Goal: Task Accomplishment & Management: Manage account settings

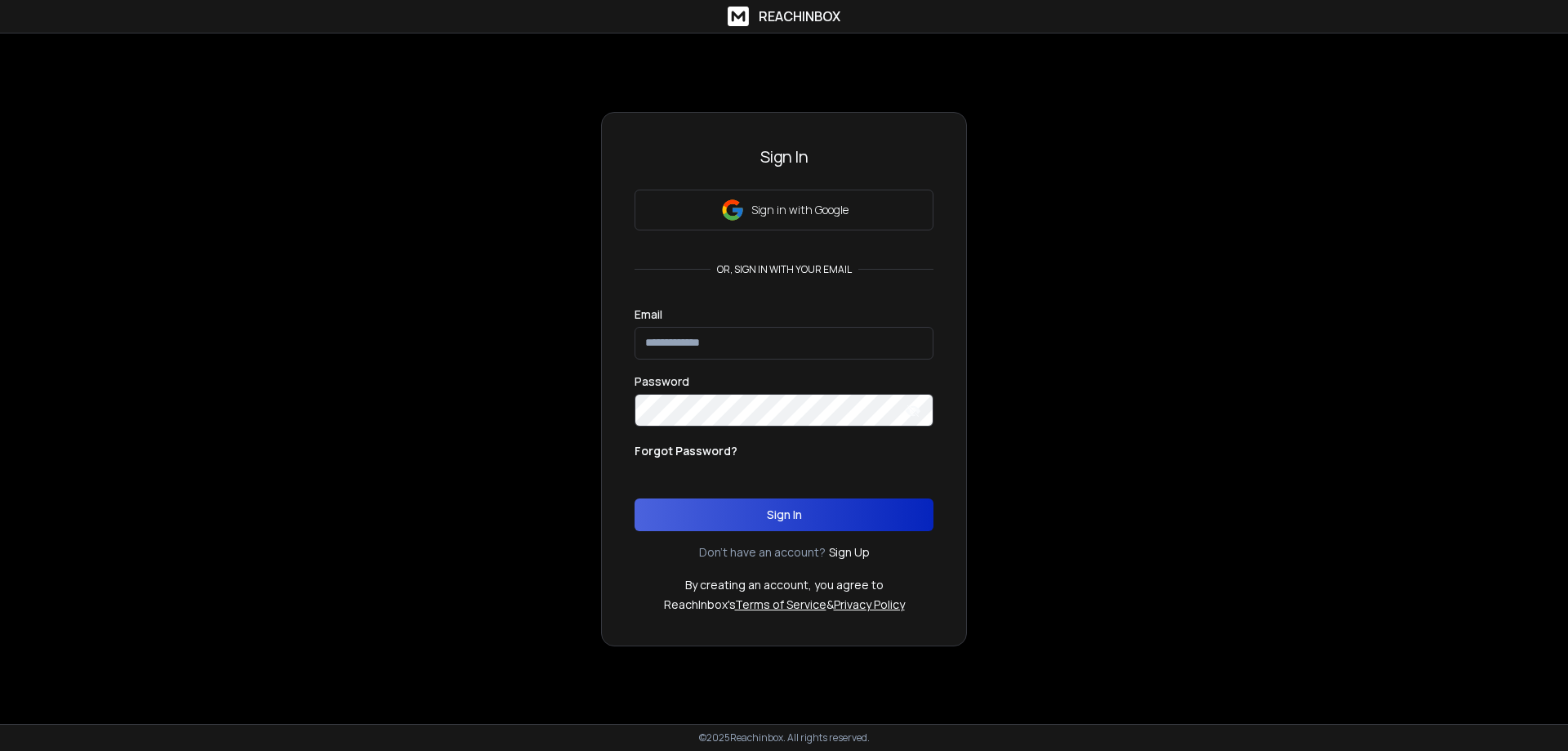
click at [671, 184] on div "Sign In" at bounding box center [784, 165] width 299 height 40
click at [675, 218] on button "Sign in with Google" at bounding box center [784, 210] width 299 height 41
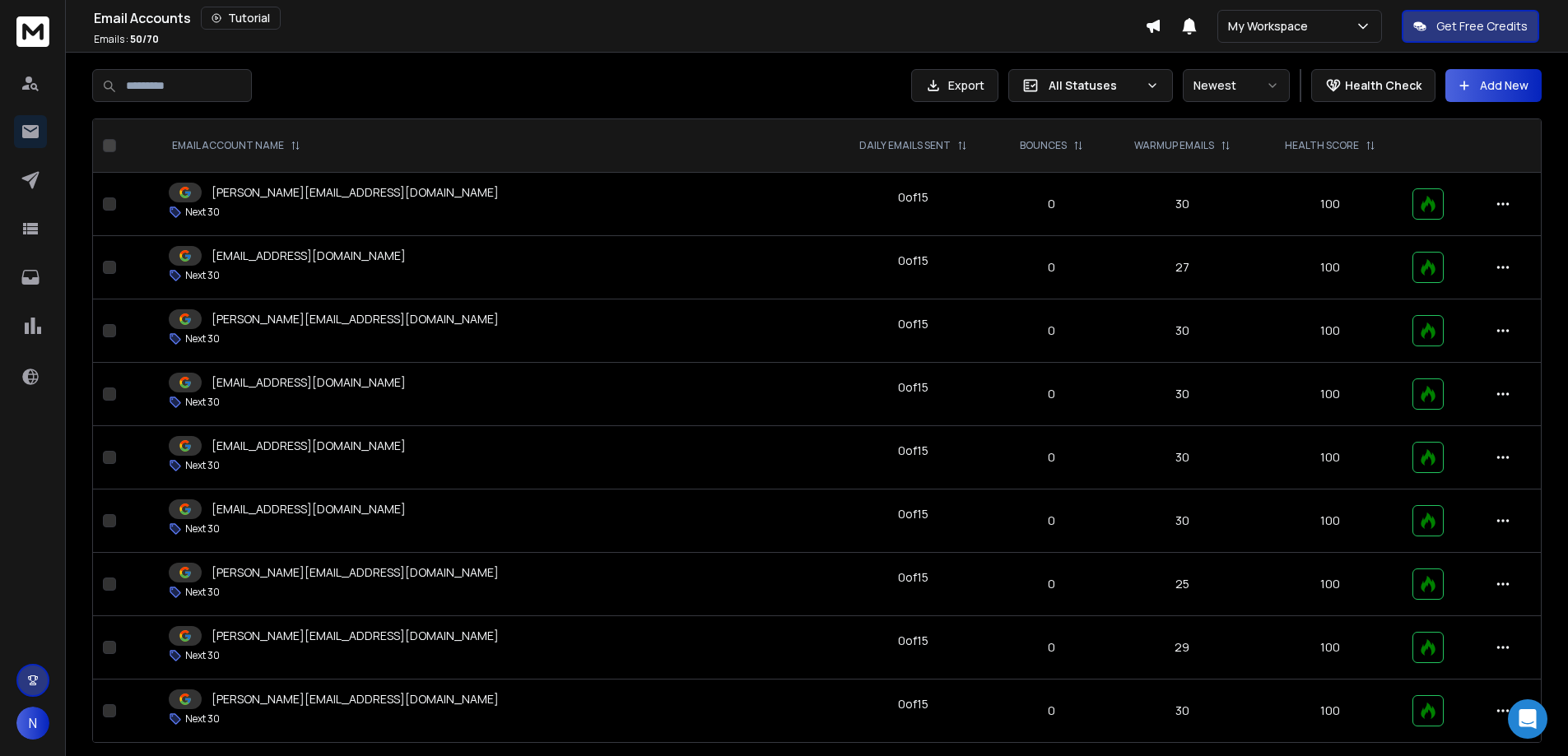
click at [651, 58] on div "Export All Statuses Newest Health Check Add New EMAIL ACCOUNT NAME DAILY EMAILS…" at bounding box center [817, 406] width 1502 height 706
click at [11, 174] on div "N" at bounding box center [33, 378] width 66 height 756
click at [13, 174] on div "N" at bounding box center [33, 378] width 66 height 756
click at [27, 179] on icon at bounding box center [30, 181] width 18 height 18
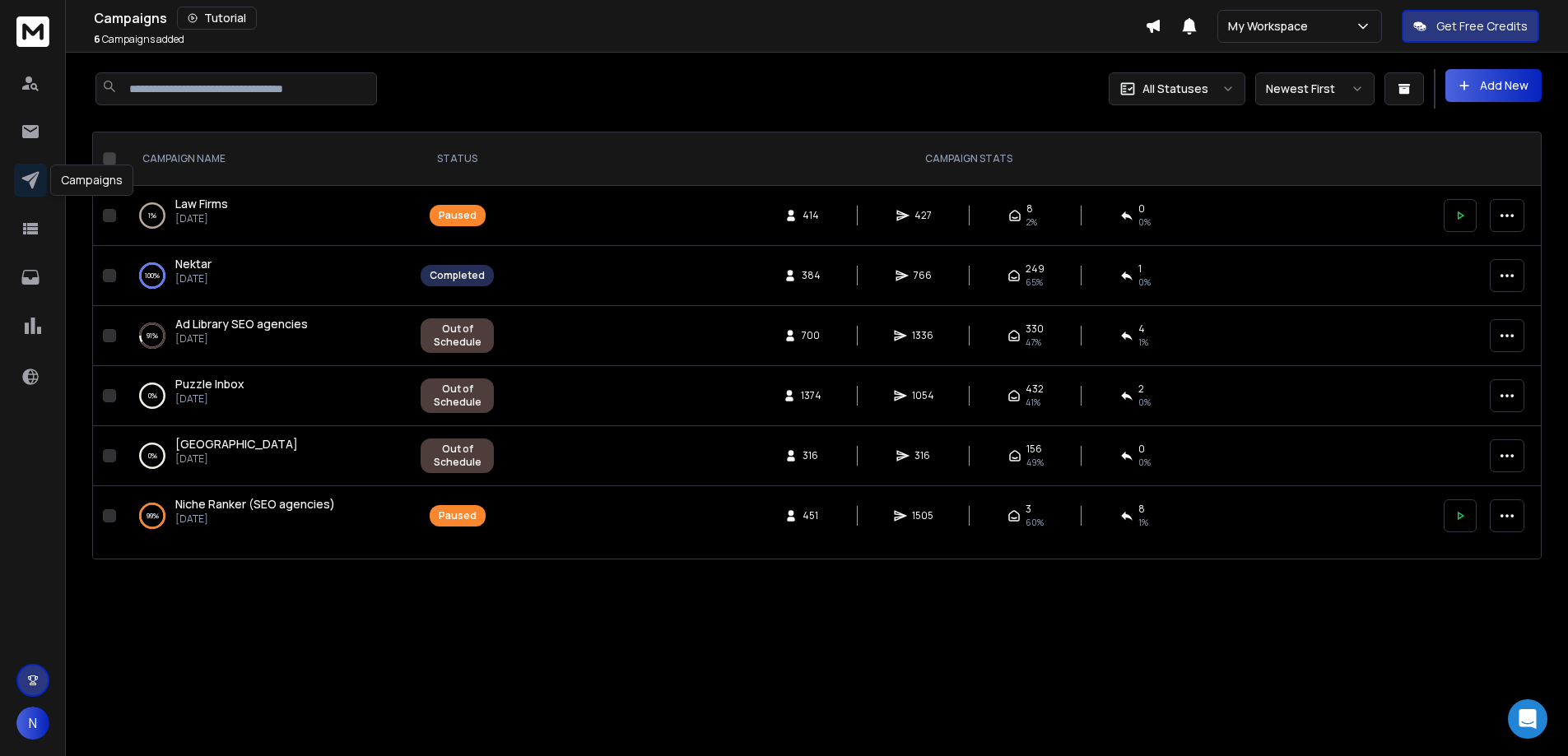
click at [715, 73] on div at bounding box center [455, 89] width 725 height 40
click at [1158, 210] on div "0 0 %" at bounding box center [1136, 215] width 50 height 26
click at [1255, 210] on div "414 427 8 2 % 0 0 %" at bounding box center [968, 215] width 910 height 26
click at [688, 216] on div "414 427 8 2 % 0 0 %" at bounding box center [968, 215] width 910 height 26
click at [691, 209] on div "414 427 8 2 % 0 0 %" at bounding box center [968, 215] width 910 height 26
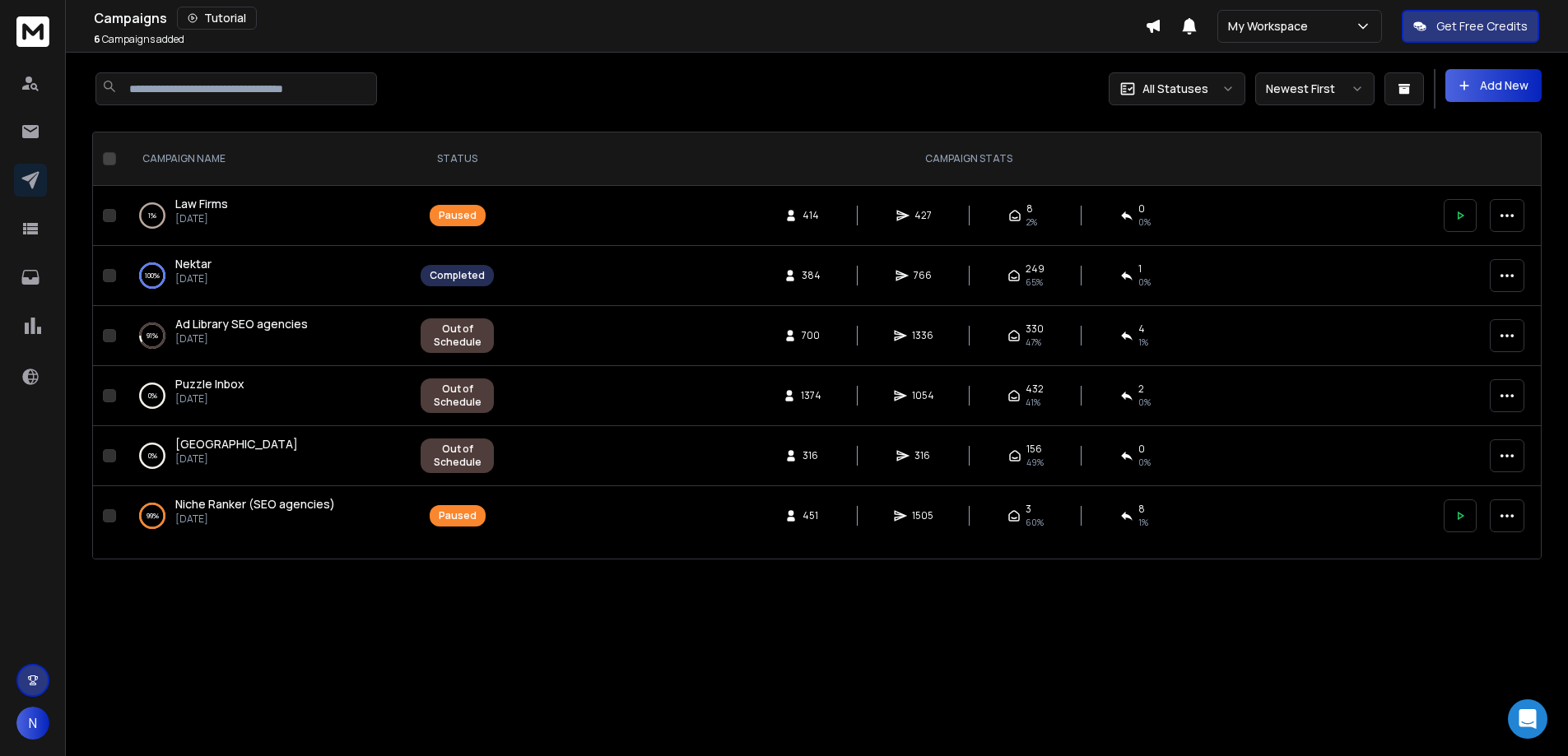
click at [691, 209] on div "414 427 8 2 % 0 0 %" at bounding box center [968, 215] width 910 height 26
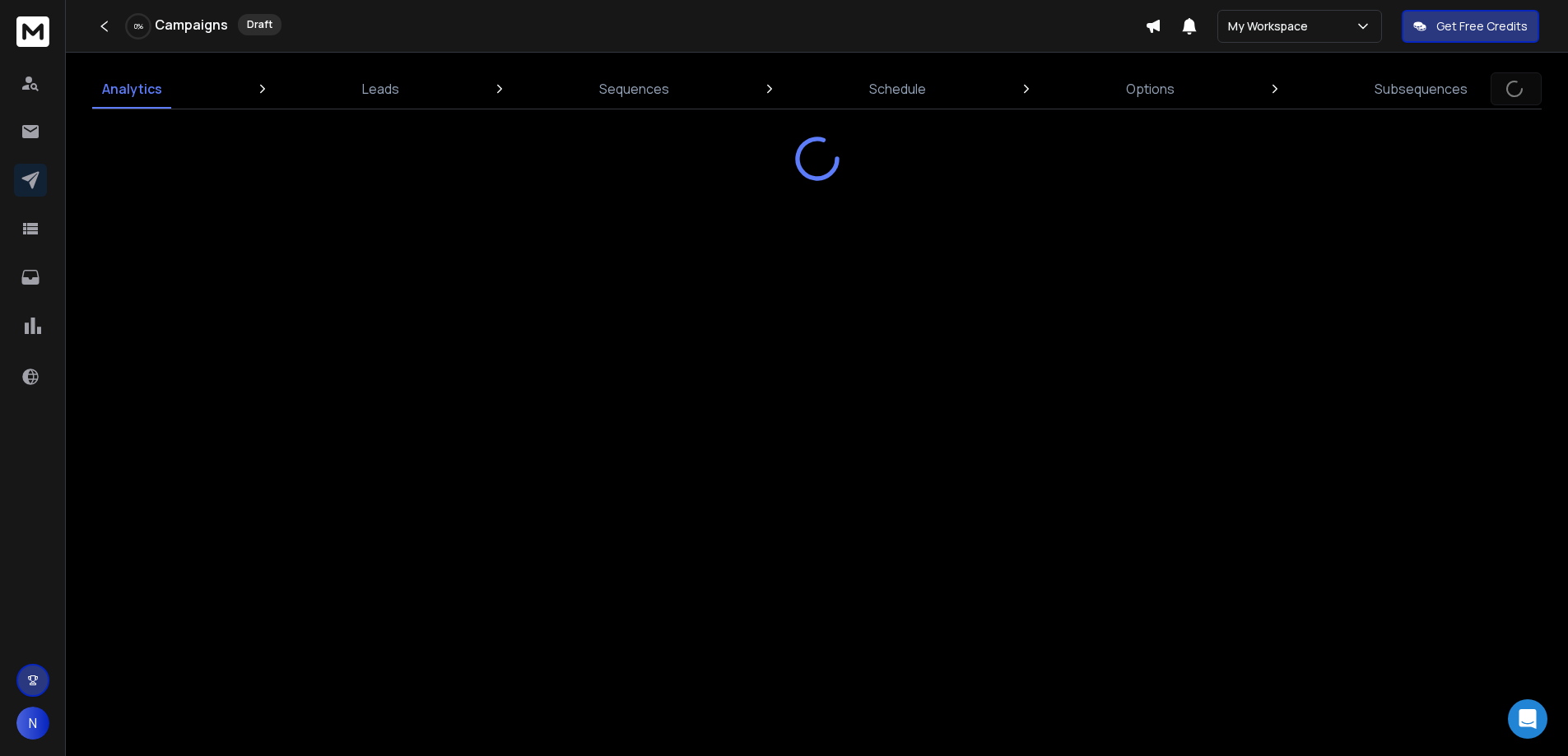
click at [691, 209] on div at bounding box center [816, 510] width 1436 height 756
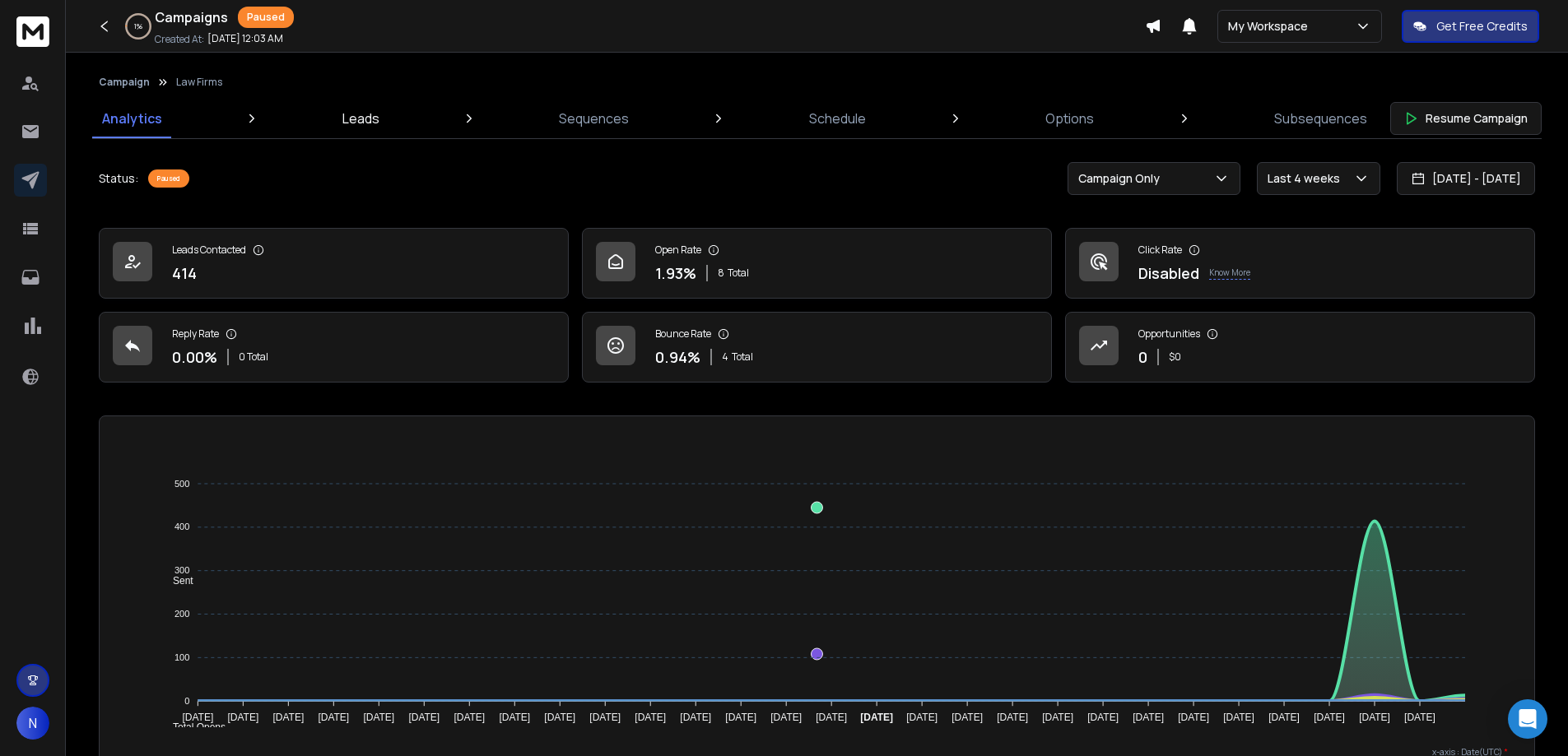
click at [337, 125] on link "Leads" at bounding box center [361, 118] width 56 height 40
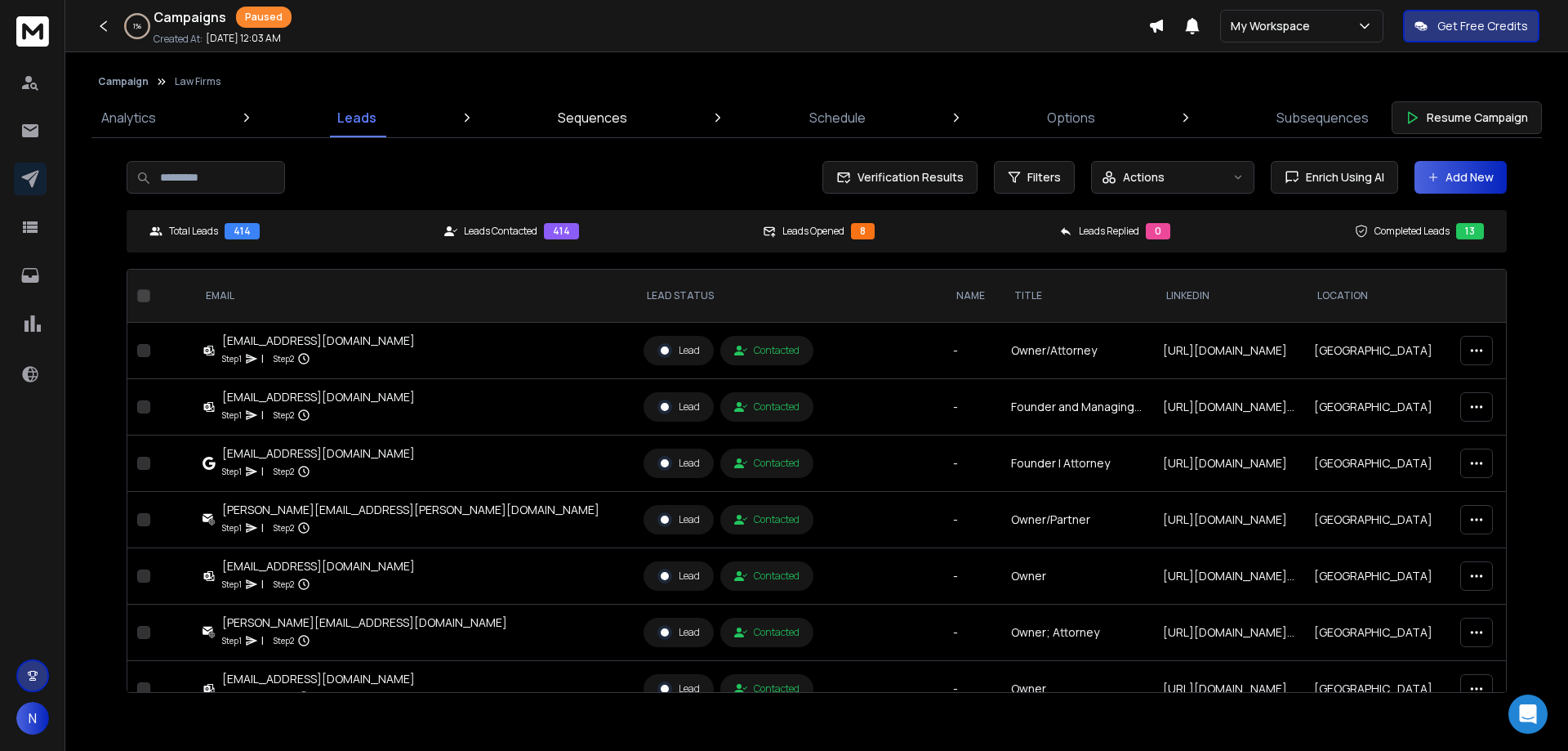
click at [570, 119] on p "Sequences" at bounding box center [593, 118] width 70 height 19
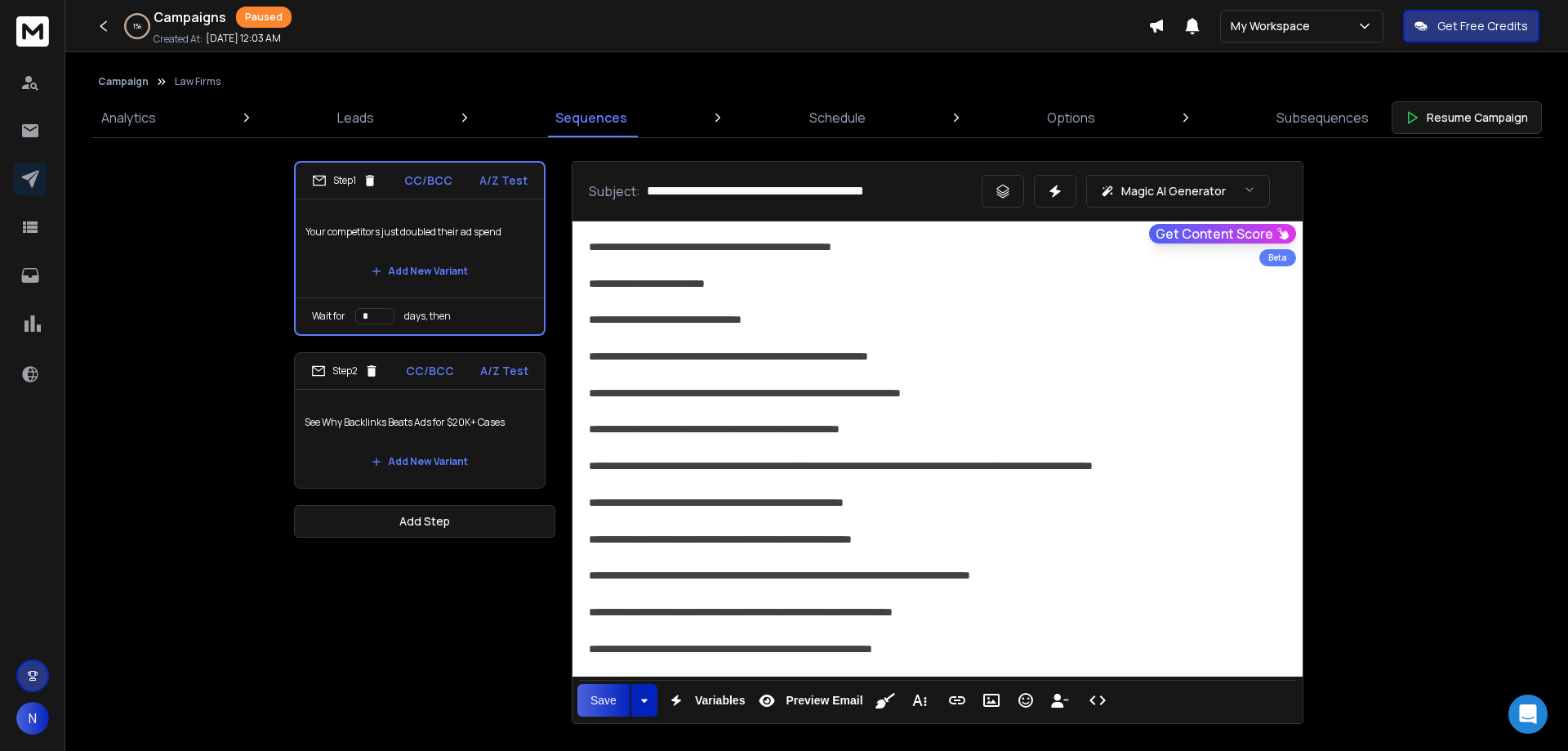
click at [393, 416] on p "See Why Backlinks Beats Ads for $20K+ Cases" at bounding box center [419, 421] width 230 height 45
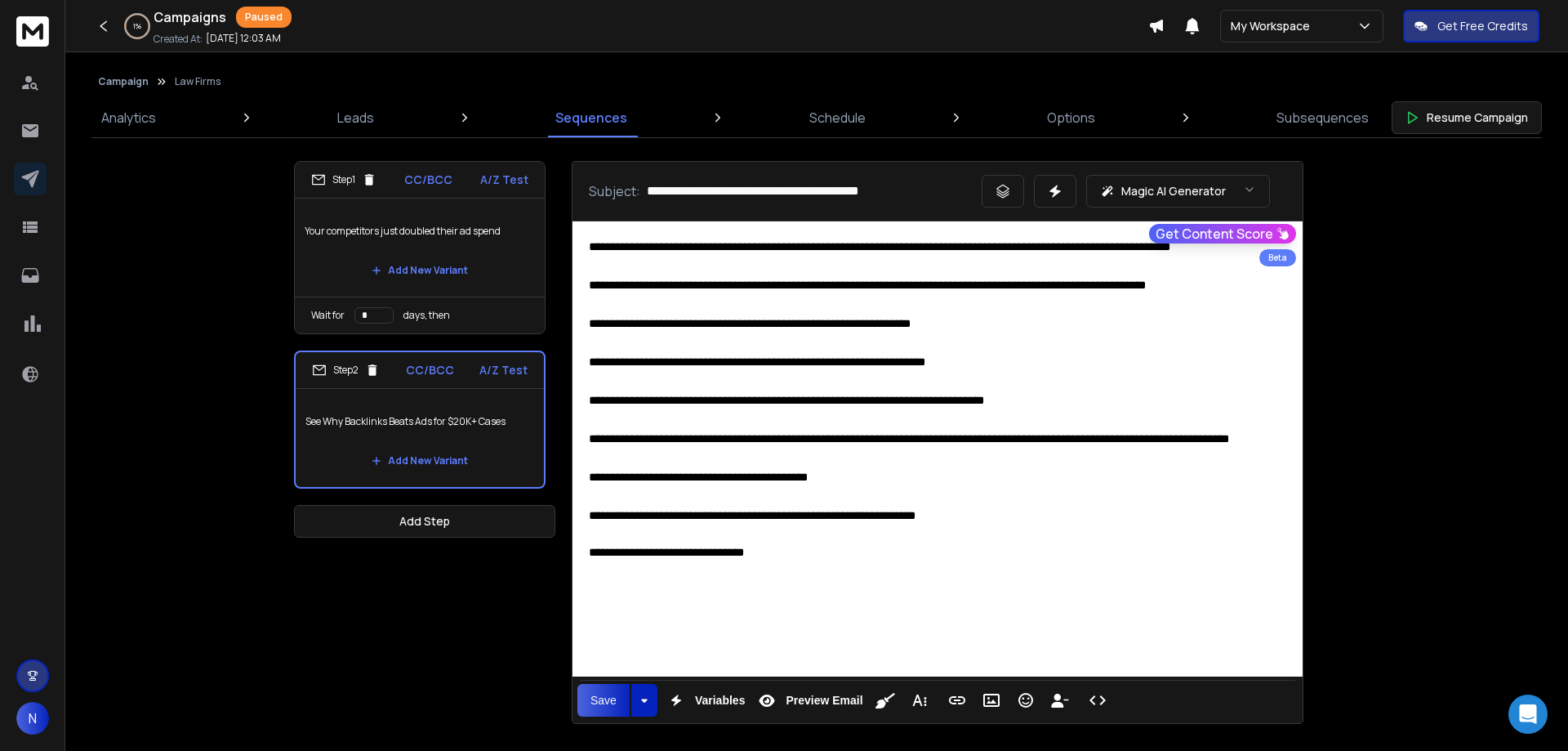
click at [417, 230] on p "Your competitors just doubled their ad spend" at bounding box center [419, 231] width 230 height 45
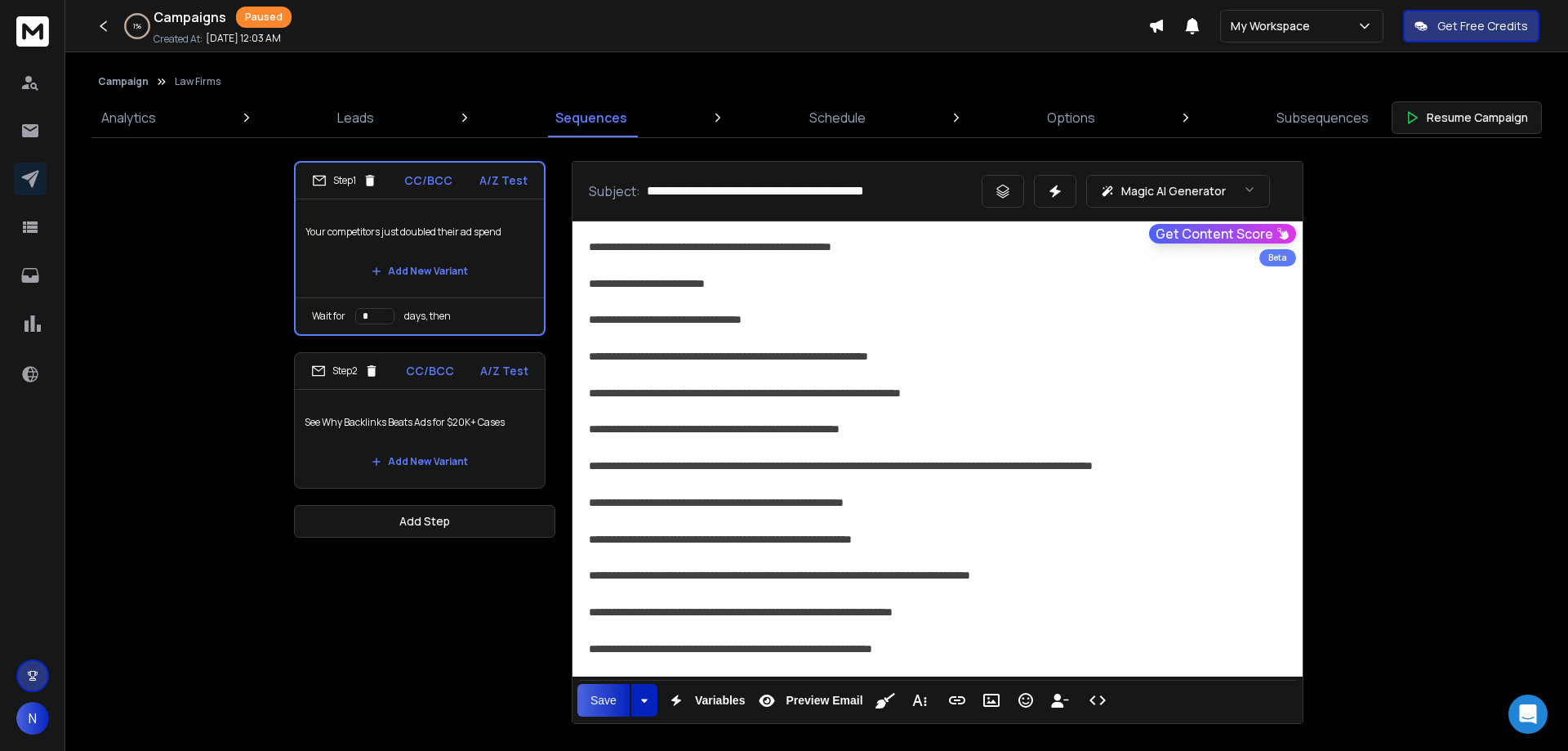
click at [358, 409] on p "See Why Backlinks Beats Ads for $20K+ Cases" at bounding box center [419, 421] width 230 height 45
type input "**********"
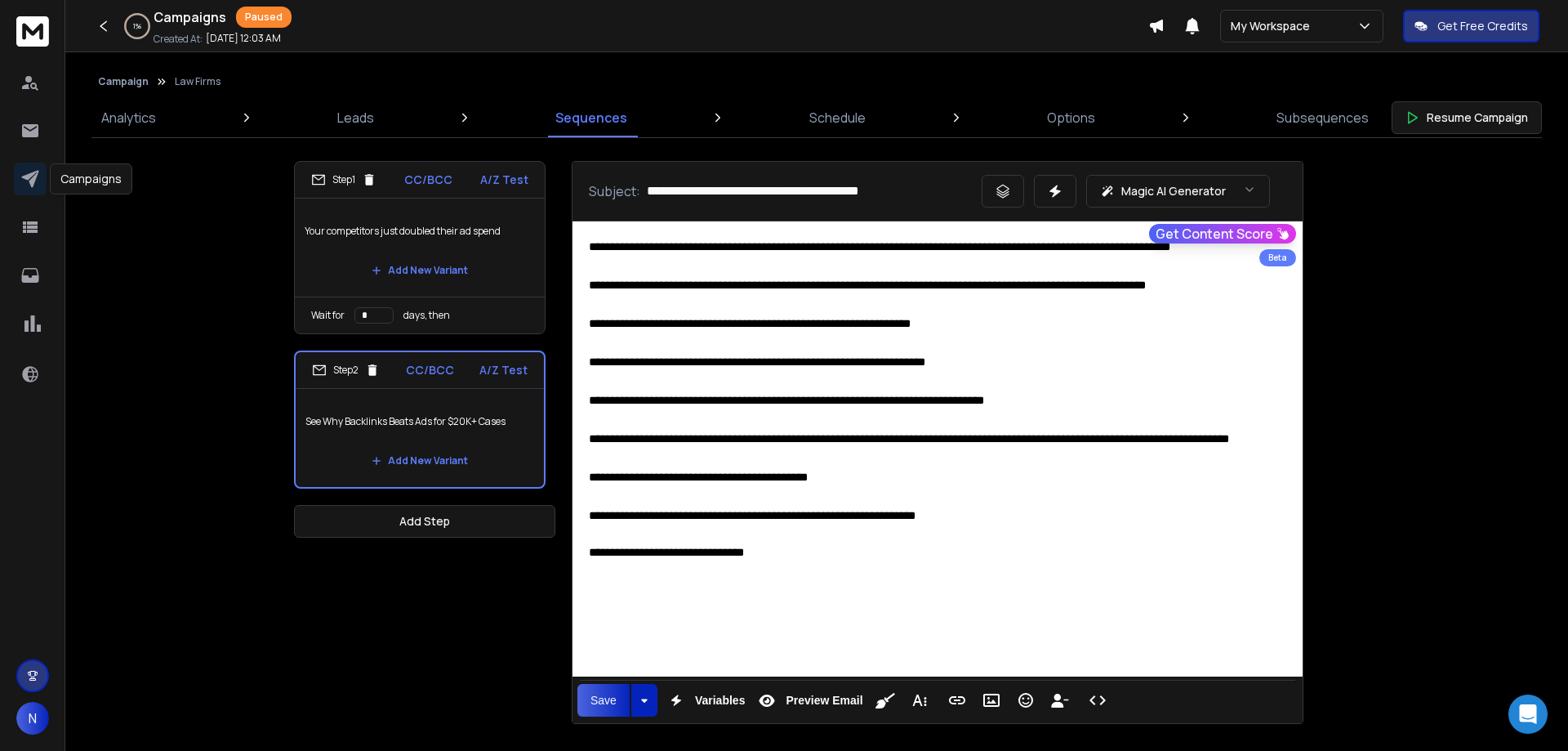
click at [25, 183] on icon at bounding box center [30, 179] width 19 height 19
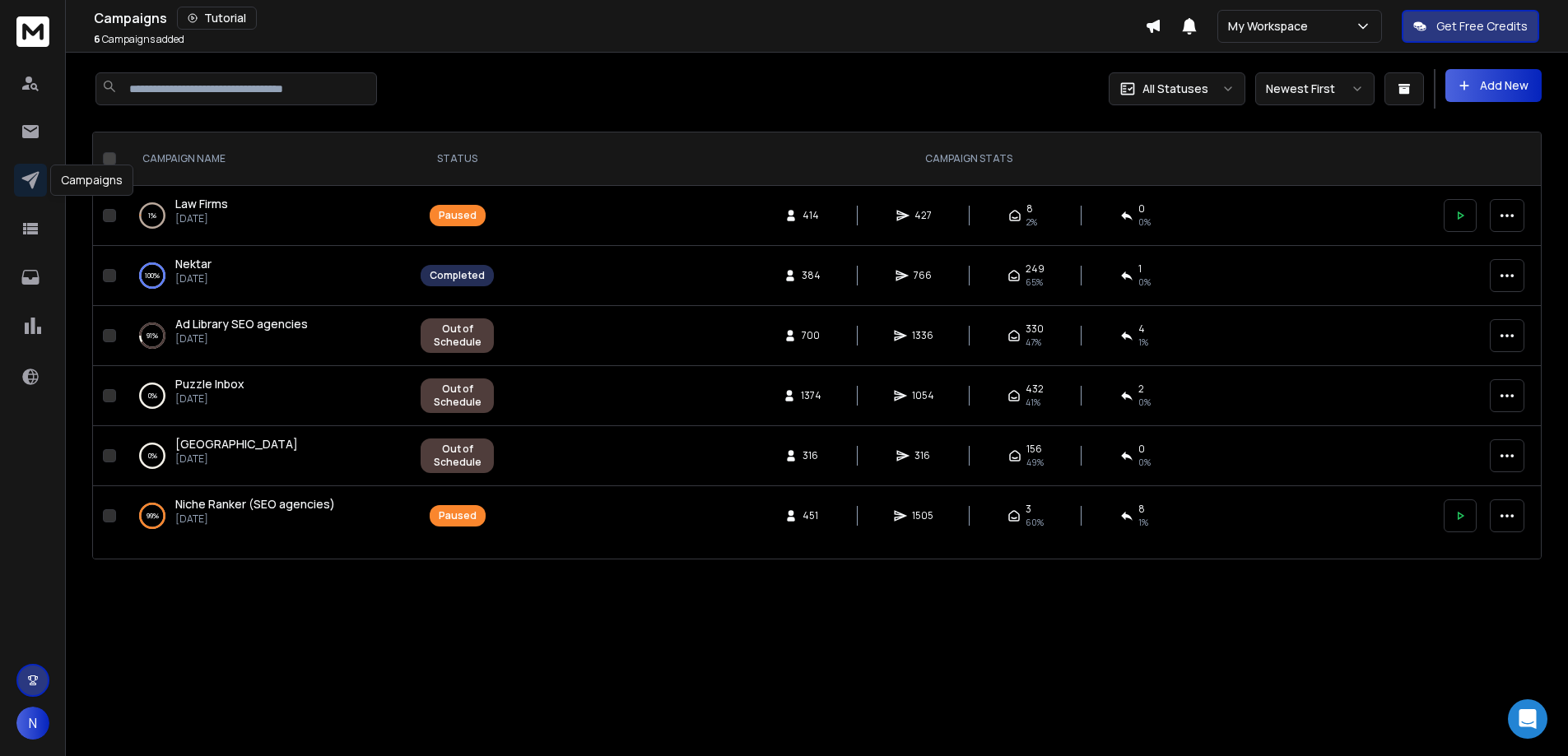
click at [745, 64] on div "Campaigns 6 Campaigns Added All Statuses Newest First Add New CAMPAIGN NAME STA…" at bounding box center [817, 447] width 1502 height 789
click at [691, 118] on div "Campaigns 6 Campaigns Added All Statuses Newest First Add New CAMPAIGN NAME STA…" at bounding box center [817, 447] width 1449 height 756
click at [659, 205] on div "414 427 8 2 % 0 0 %" at bounding box center [968, 215] width 910 height 26
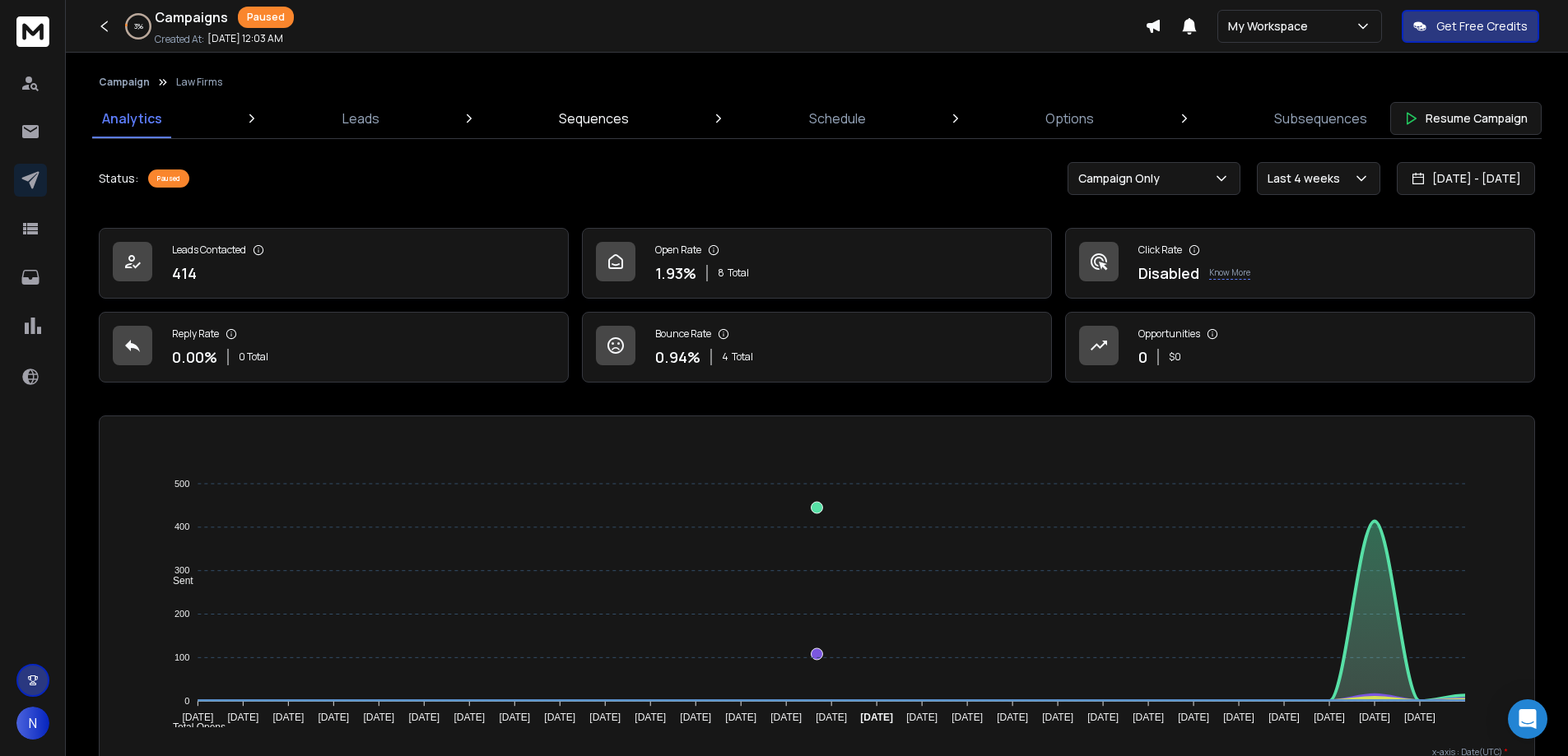
click at [593, 120] on p "Sequences" at bounding box center [594, 119] width 70 height 19
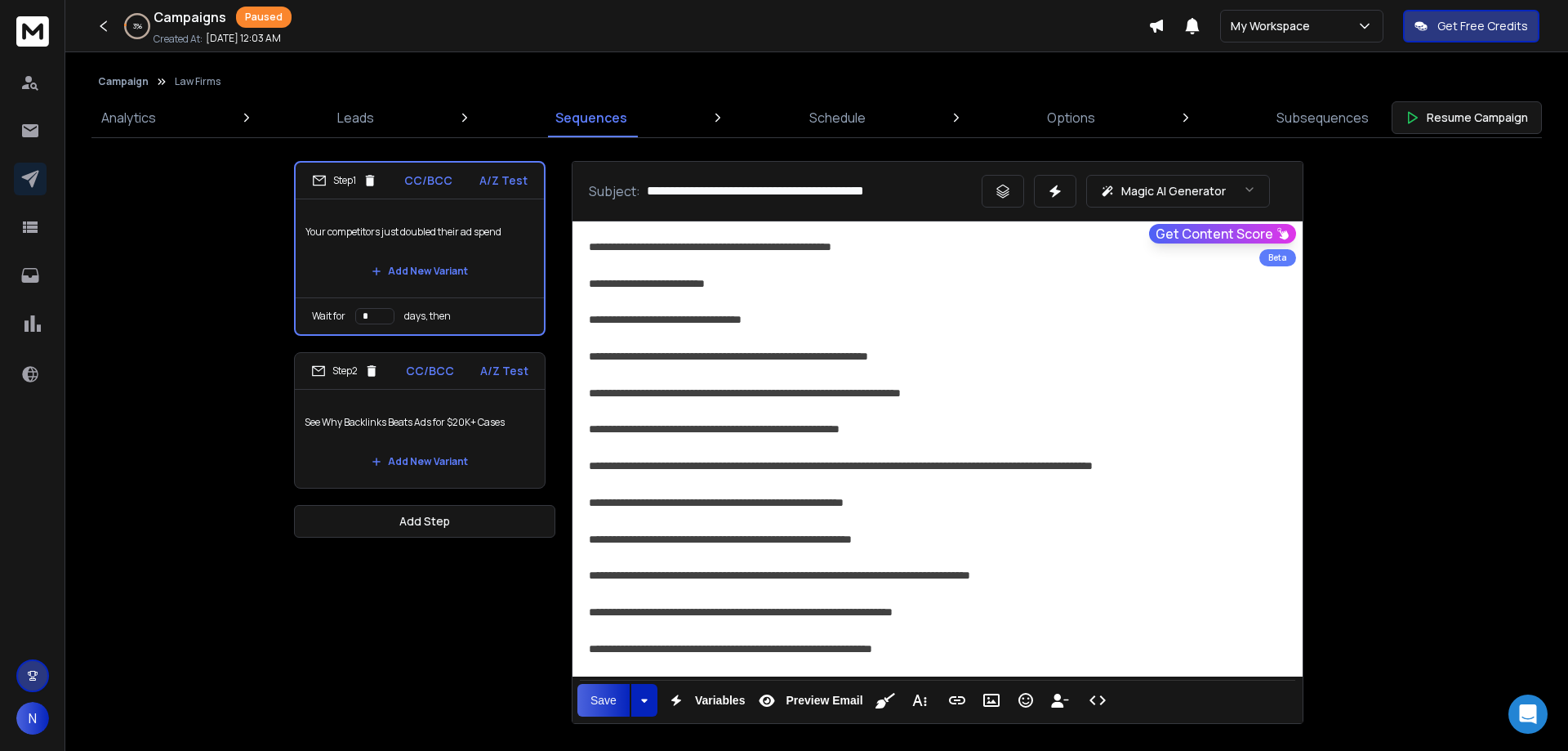
click at [368, 413] on p "See Why Backlinks Beats Ads for $20K+ Cases" at bounding box center [419, 421] width 230 height 45
type input "**********"
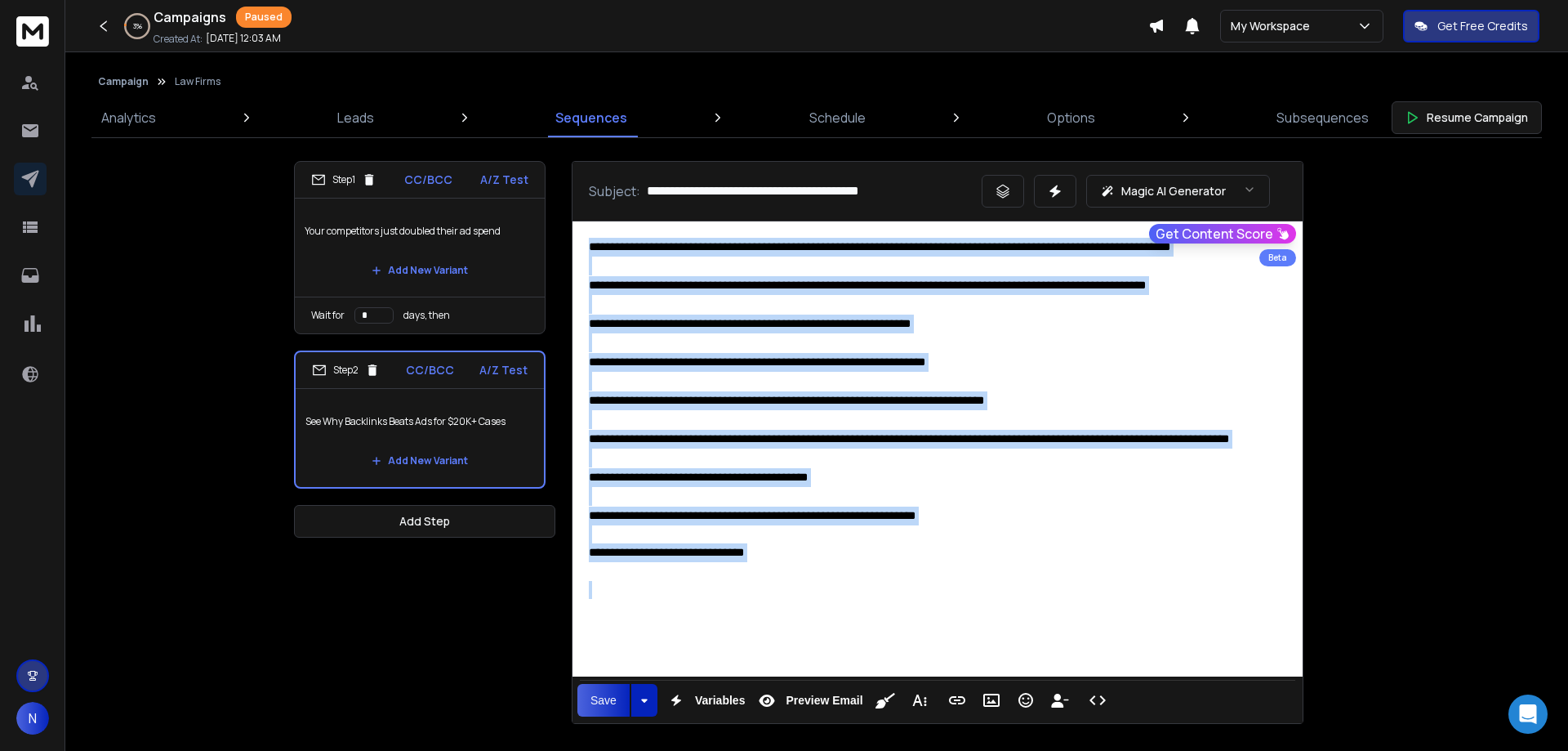
drag, startPoint x: 646, startPoint y: 465, endPoint x: 267, endPoint y: 149, distance: 493.5
click at [267, 149] on div "**********" at bounding box center [817, 399] width 1451 height 662
copy b "**********"
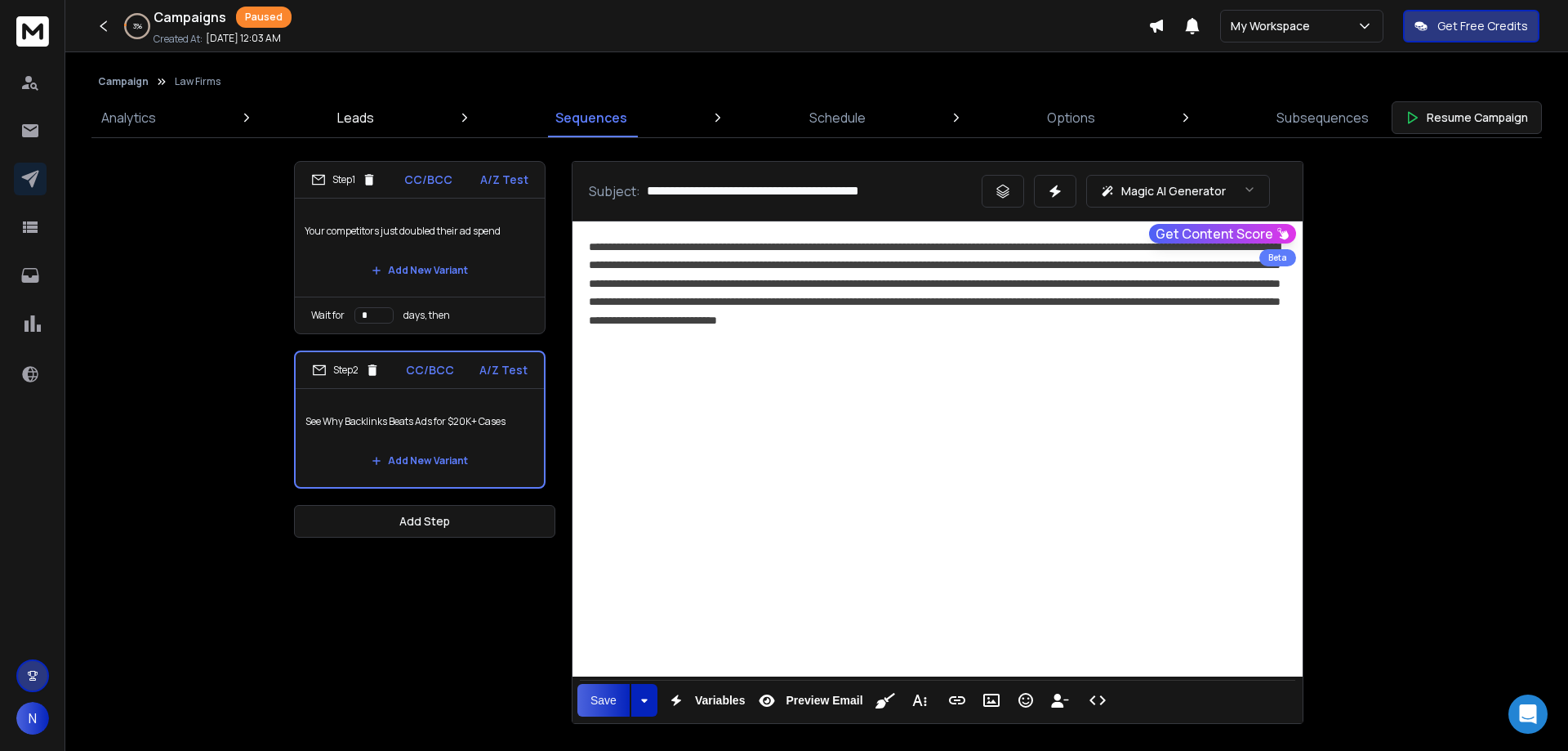
click at [347, 115] on p "Leads" at bounding box center [356, 118] width 37 height 19
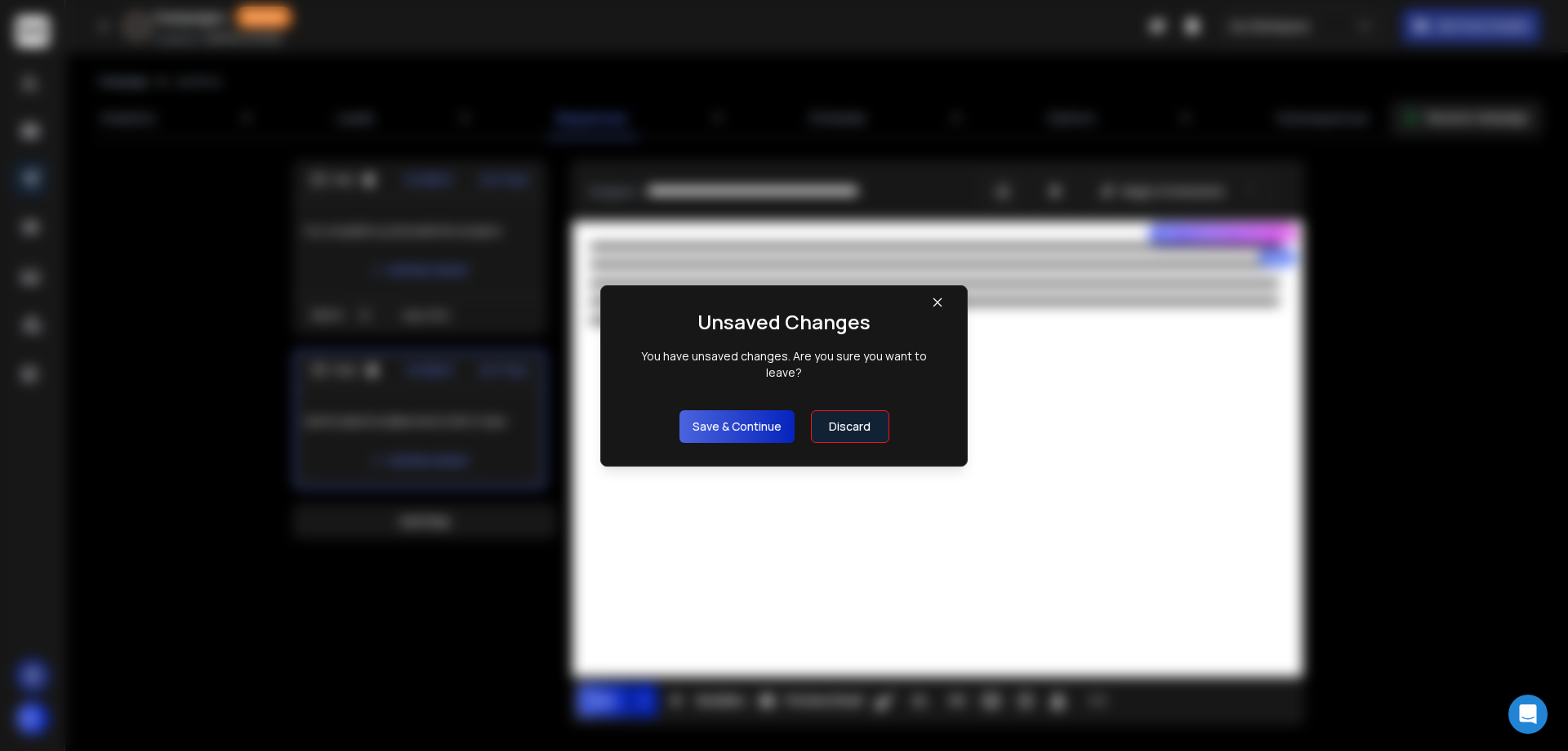
click at [857, 417] on button "Discard" at bounding box center [850, 426] width 78 height 33
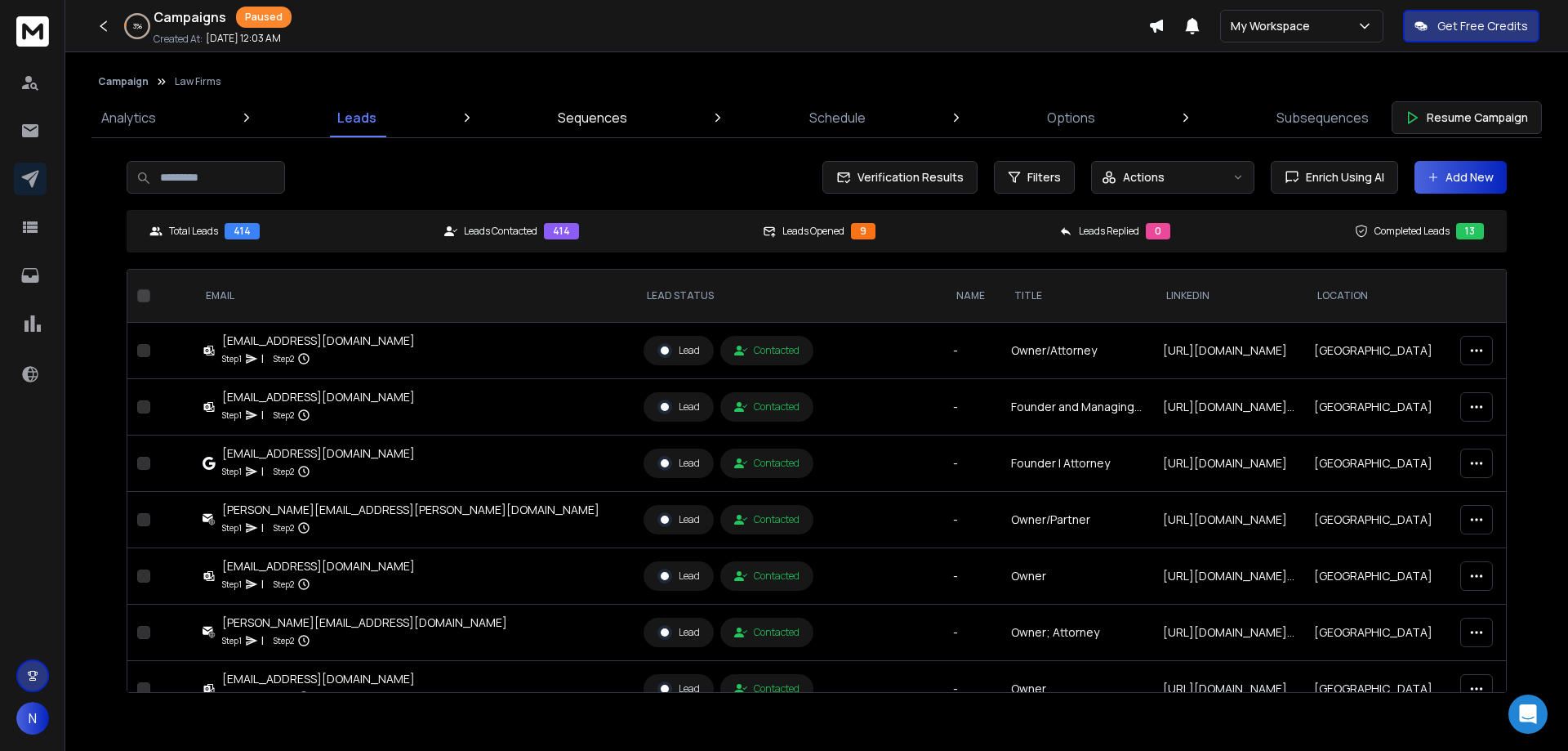
click at [584, 122] on p "Sequences" at bounding box center [593, 118] width 70 height 19
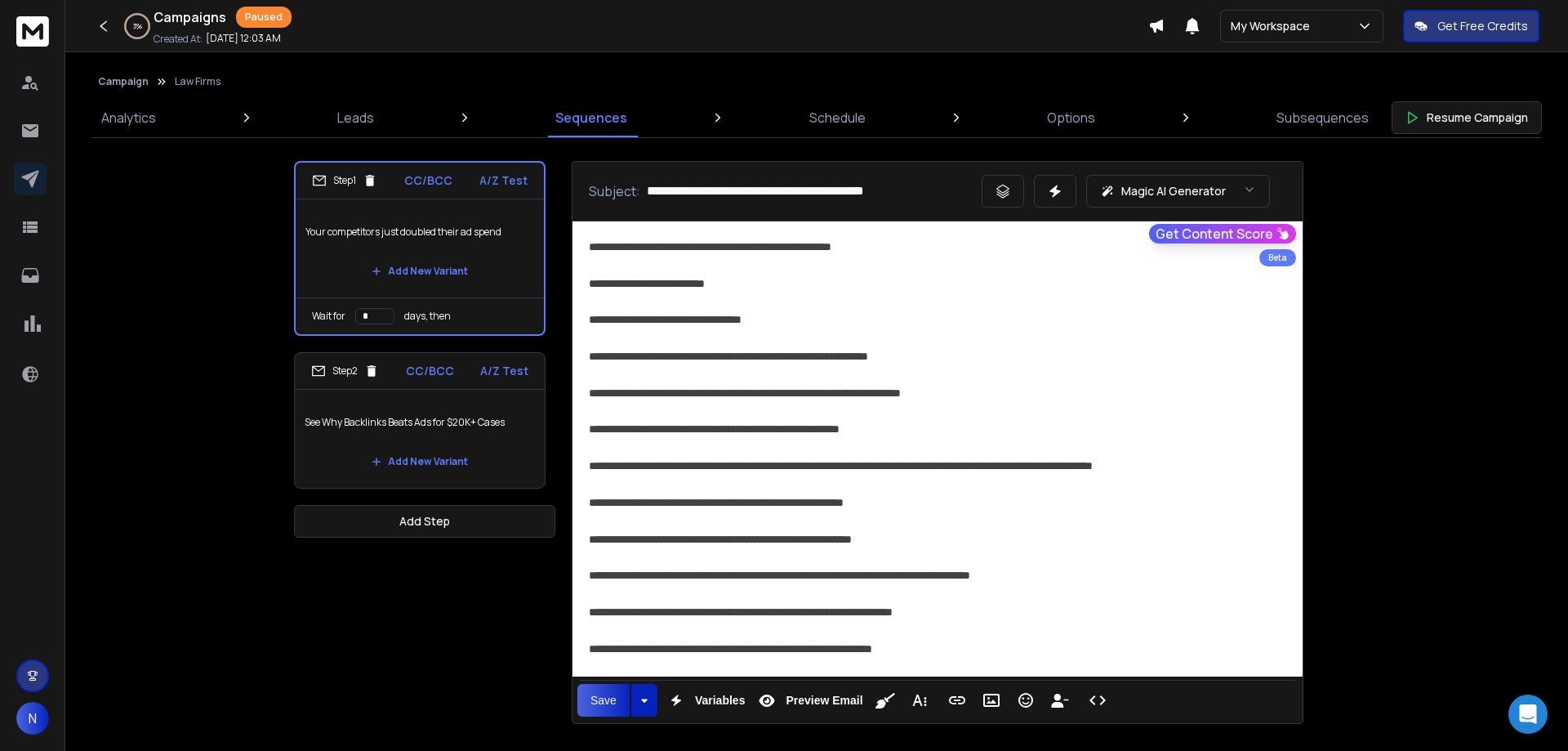
click at [404, 420] on p "See Why Backlinks Beats Ads for $20K+ Cases" at bounding box center [419, 421] width 230 height 45
type input "**********"
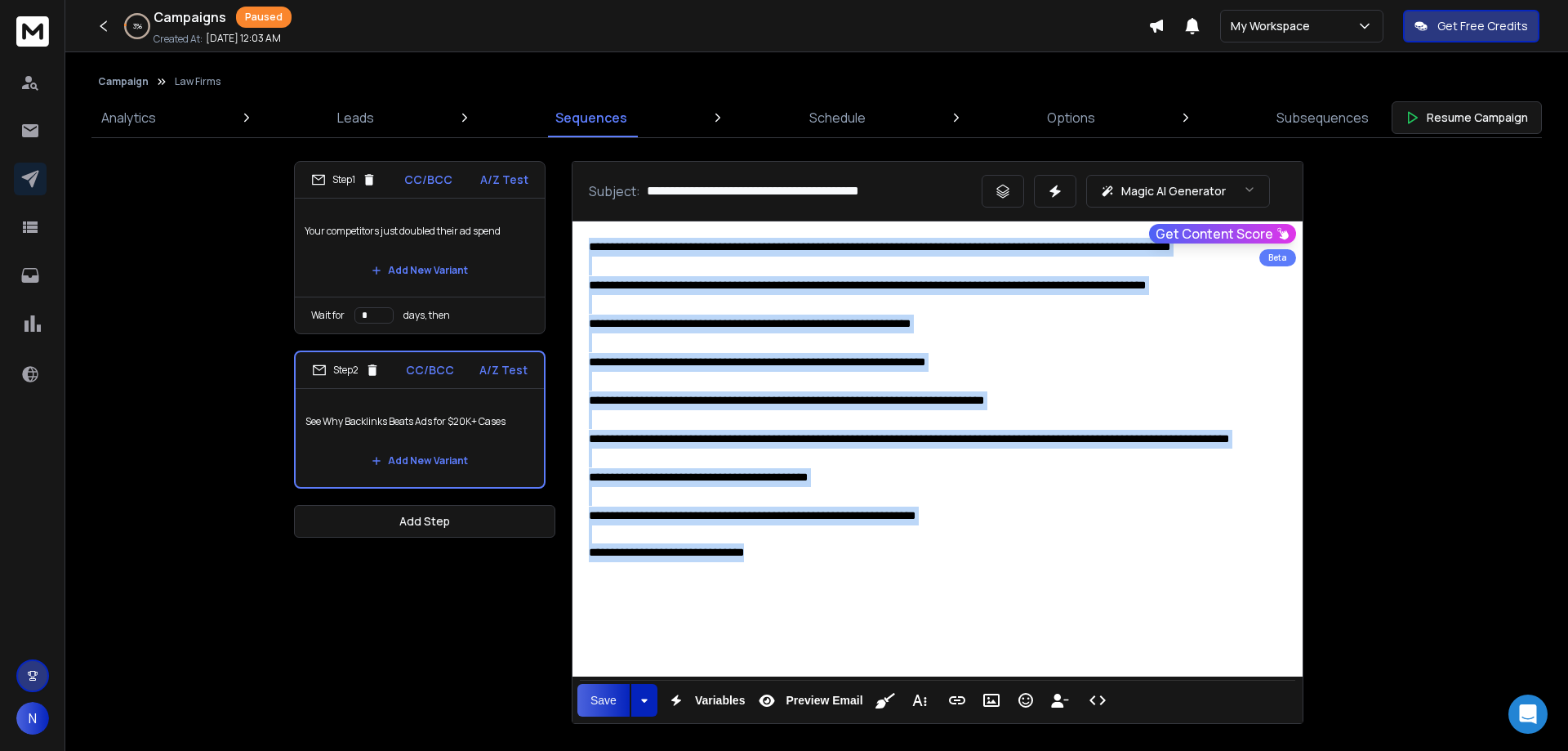
drag, startPoint x: 812, startPoint y: 559, endPoint x: 447, endPoint y: 160, distance: 540.8
click at [447, 160] on div "**********" at bounding box center [817, 443] width 1451 height 576
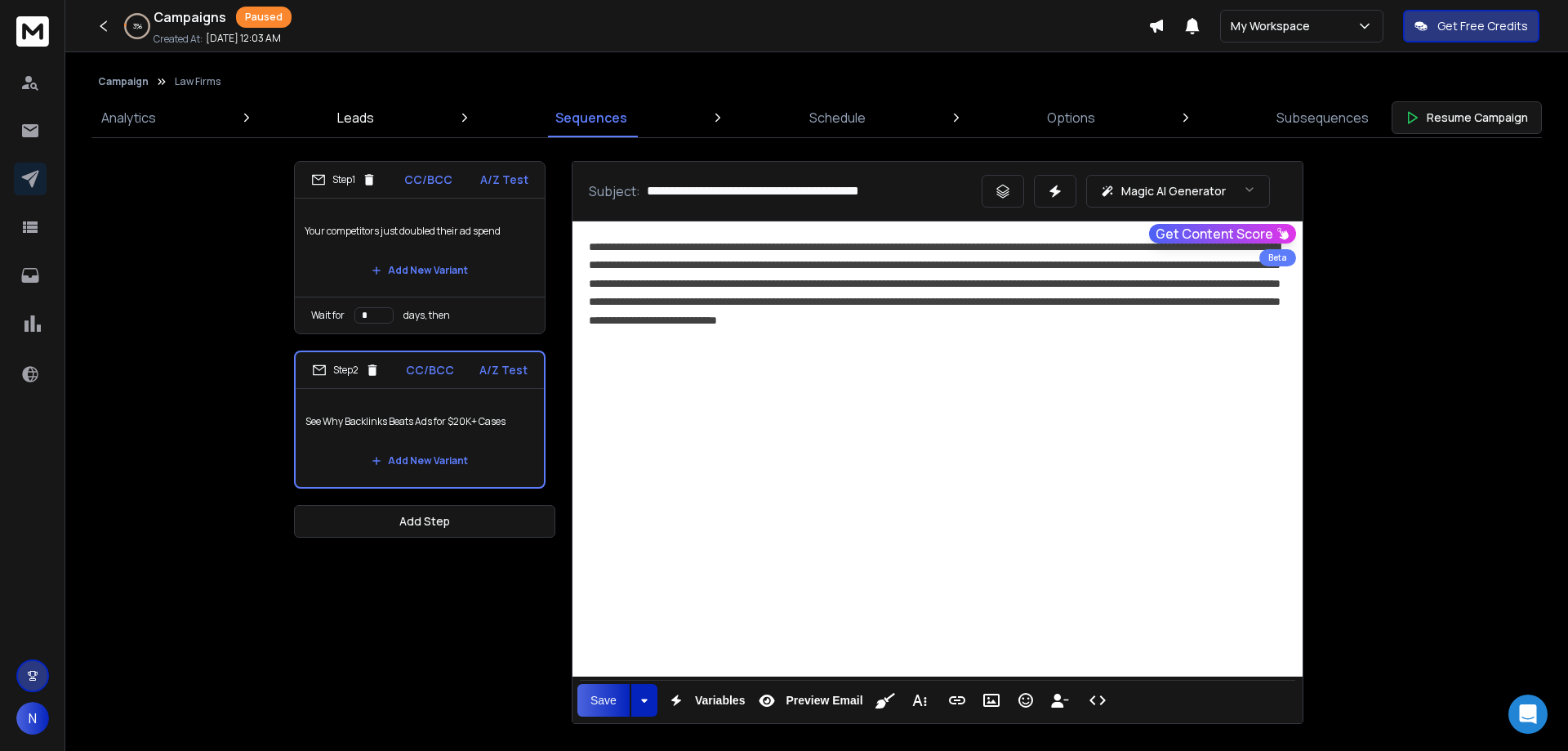
click at [370, 117] on p "Leads" at bounding box center [356, 118] width 37 height 19
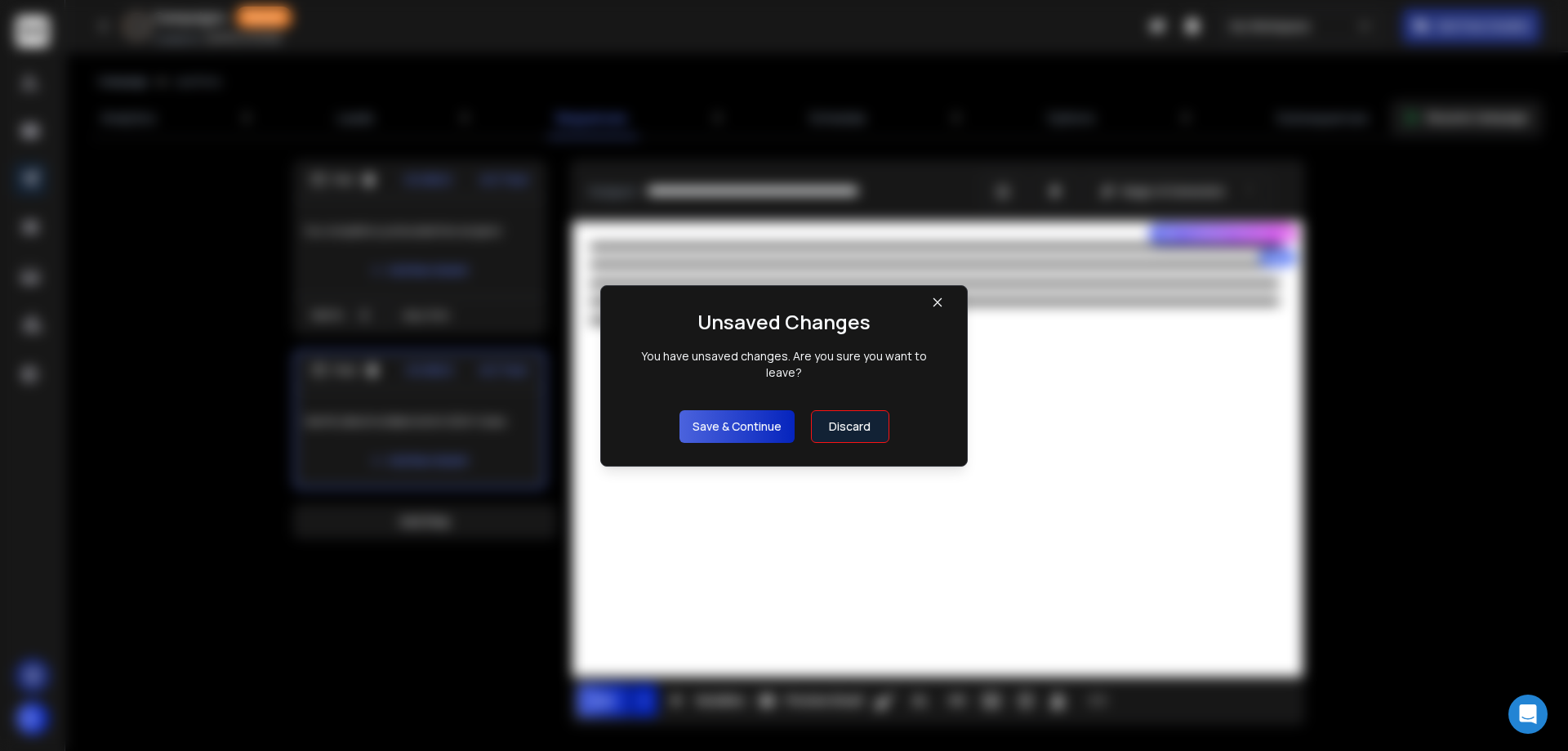
click at [860, 427] on button "Discard" at bounding box center [850, 426] width 78 height 33
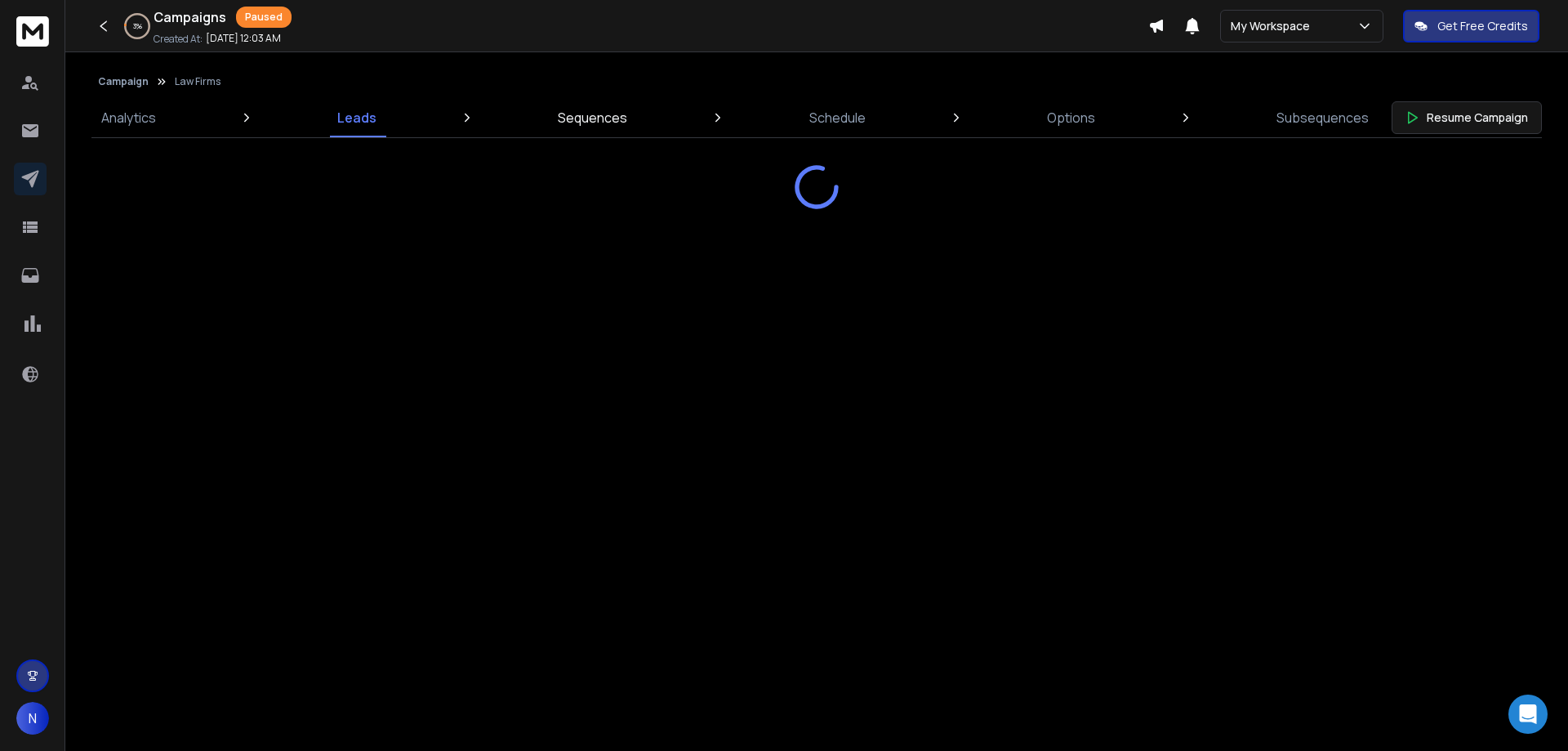
click at [573, 108] on p "Sequences" at bounding box center [593, 118] width 70 height 19
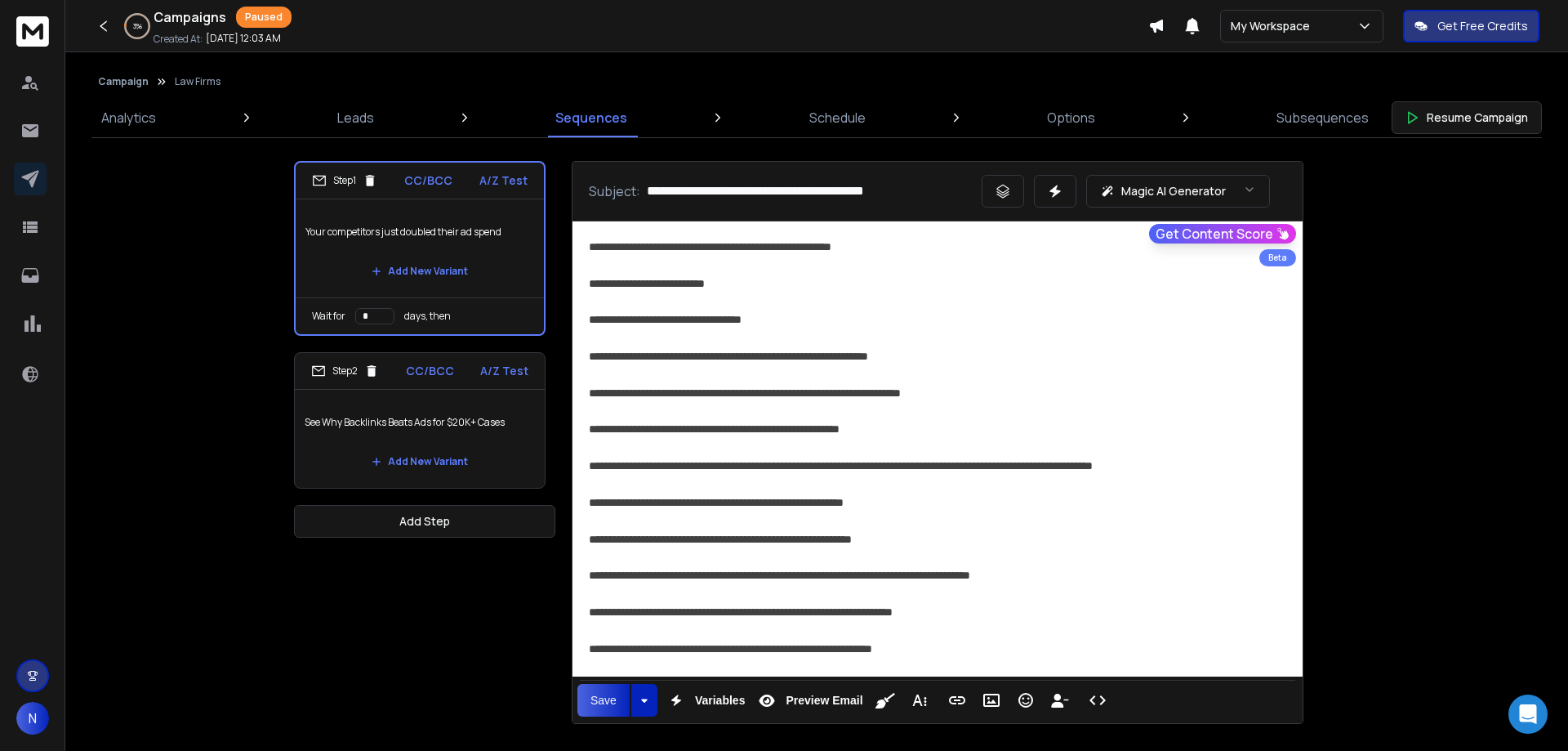
click at [364, 415] on p "See Why Backlinks Beats Ads for $20K+ Cases" at bounding box center [419, 421] width 230 height 45
type input "**********"
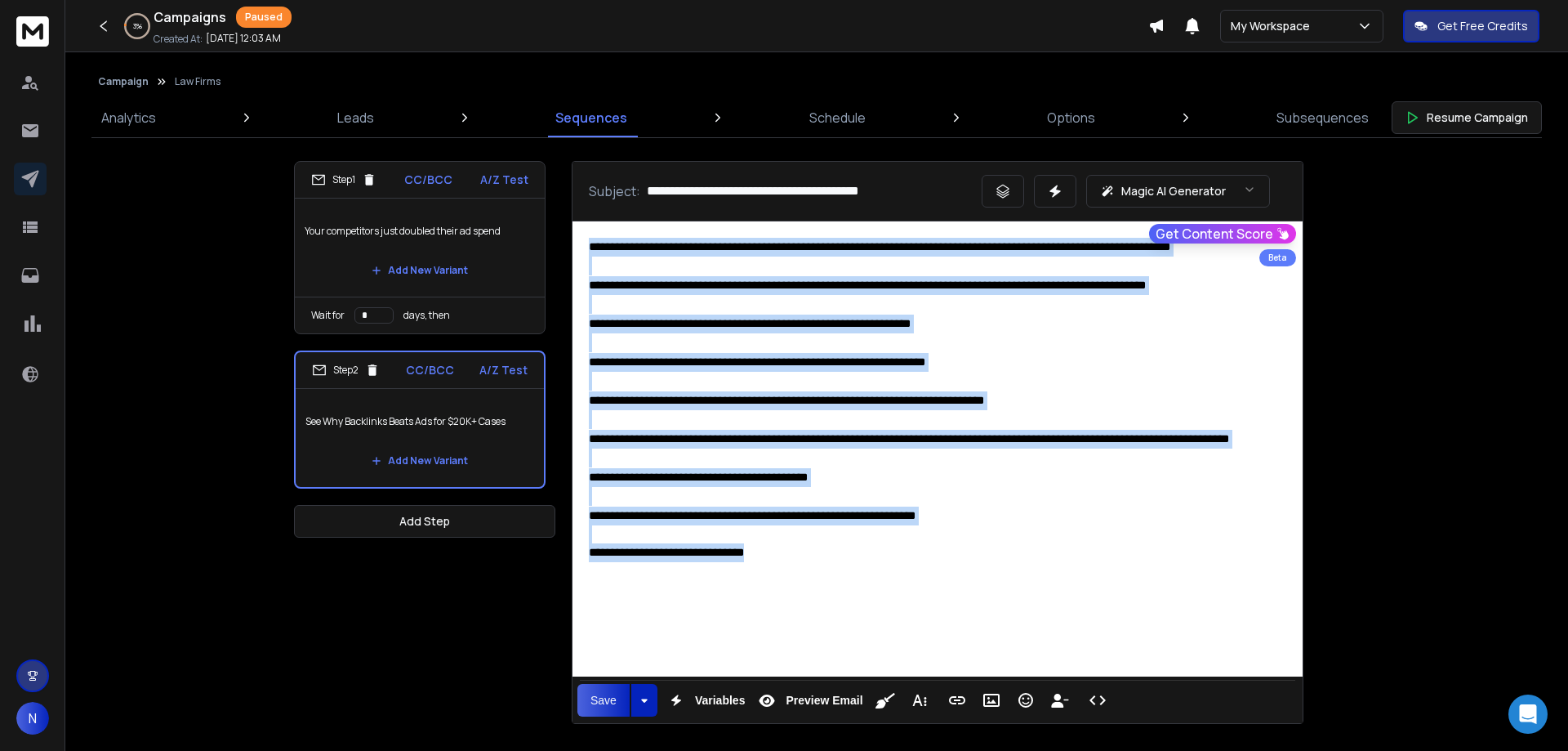
drag, startPoint x: 779, startPoint y: 551, endPoint x: 220, endPoint y: 48, distance: 752.0
click at [221, 50] on div "**********" at bounding box center [784, 373] width 1568 height 747
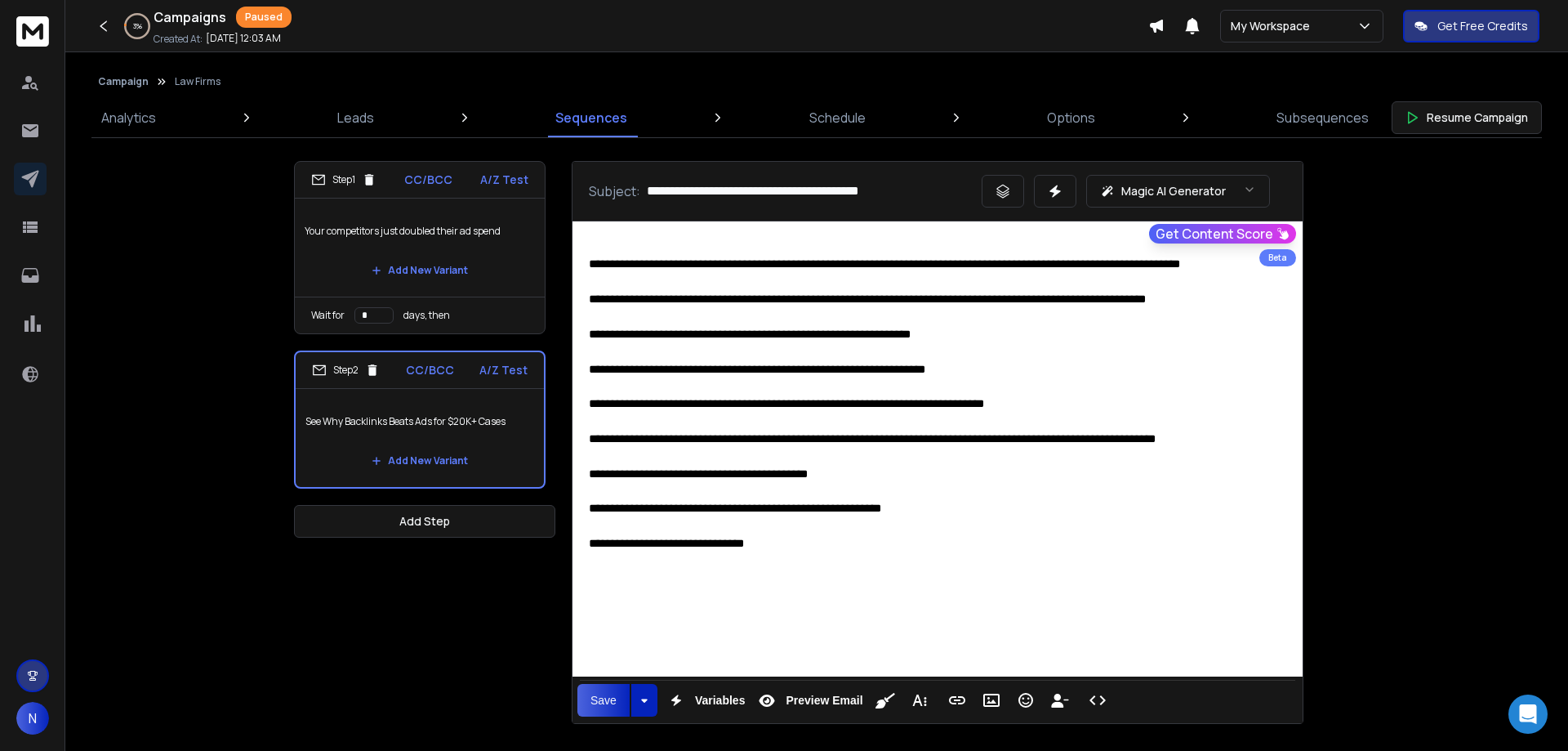
click at [589, 270] on span "**********" at bounding box center [885, 264] width 591 height 12
click at [634, 625] on div "**********" at bounding box center [938, 447] width 730 height 450
click at [824, 109] on p "Schedule" at bounding box center [838, 118] width 56 height 19
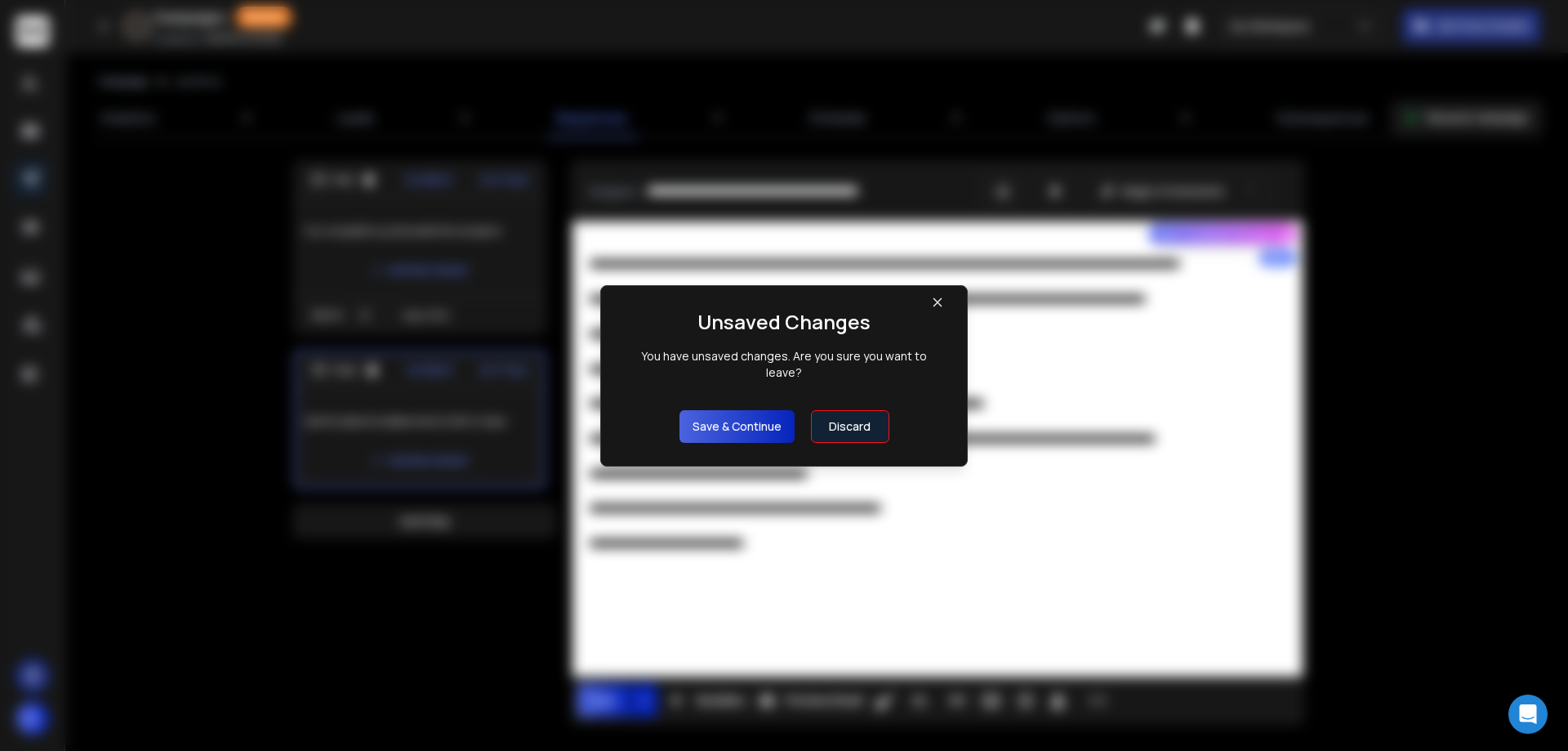
click at [711, 416] on button "Save & Continue" at bounding box center [736, 426] width 115 height 33
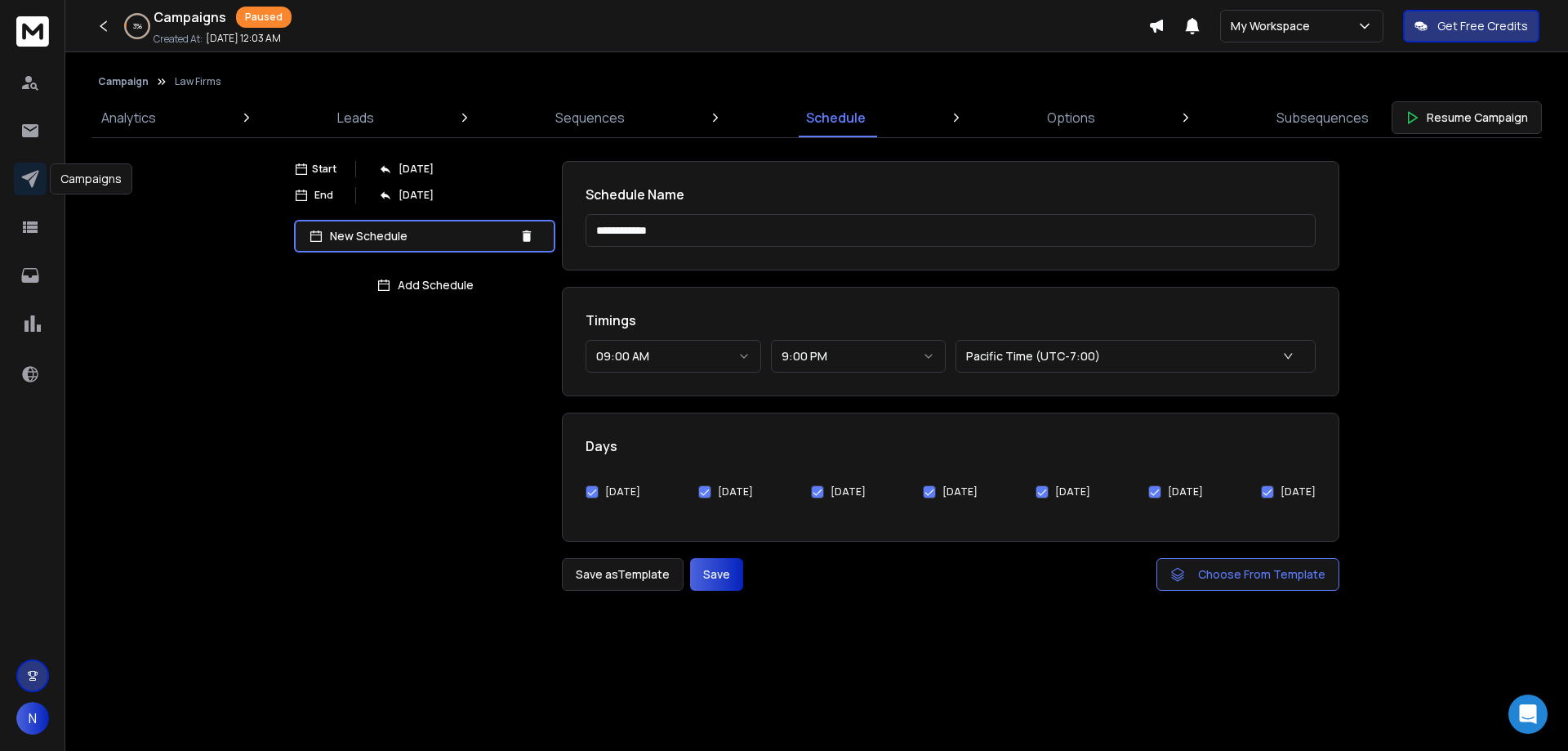
click at [29, 186] on icon at bounding box center [30, 179] width 19 height 19
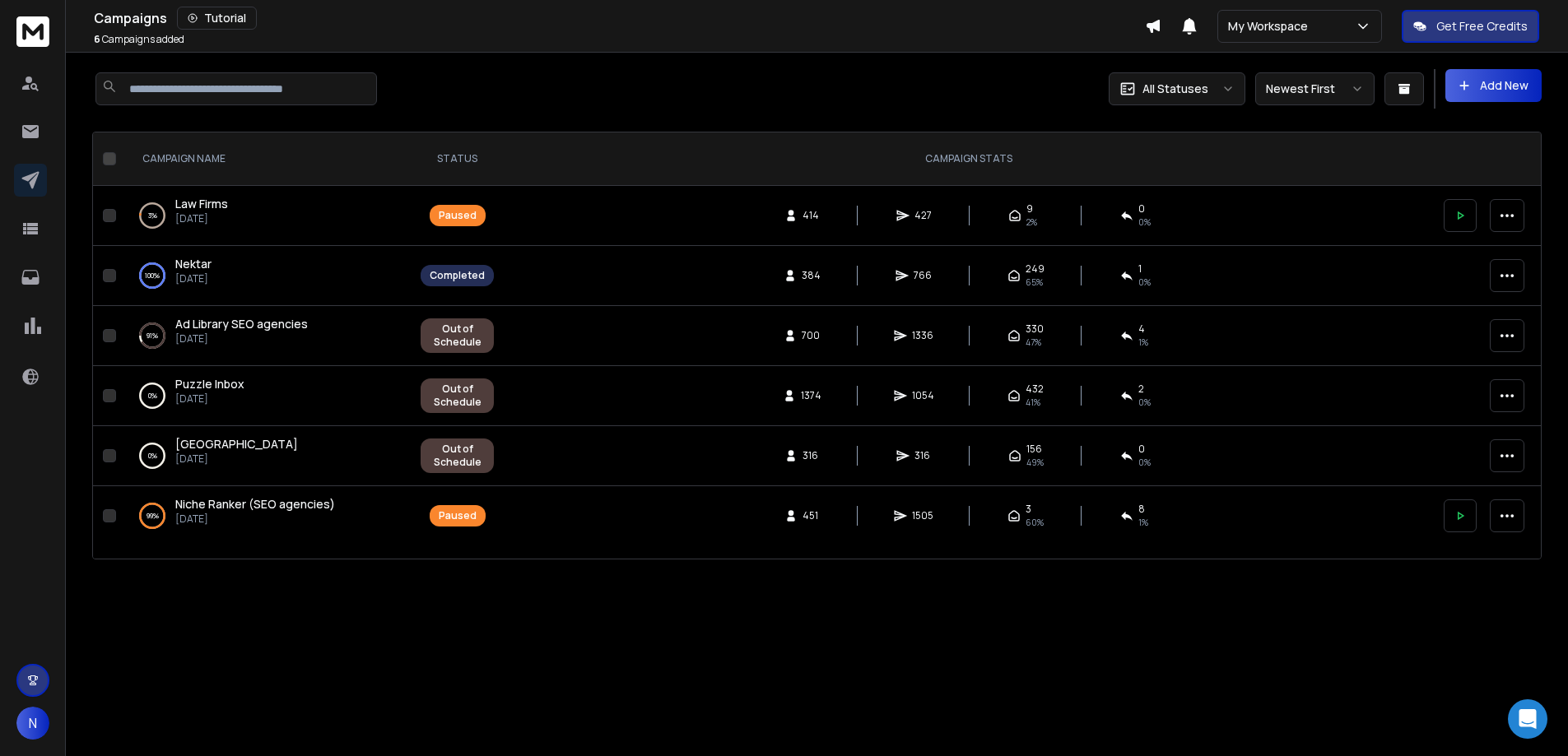
click at [1462, 216] on icon at bounding box center [1459, 215] width 15 height 15
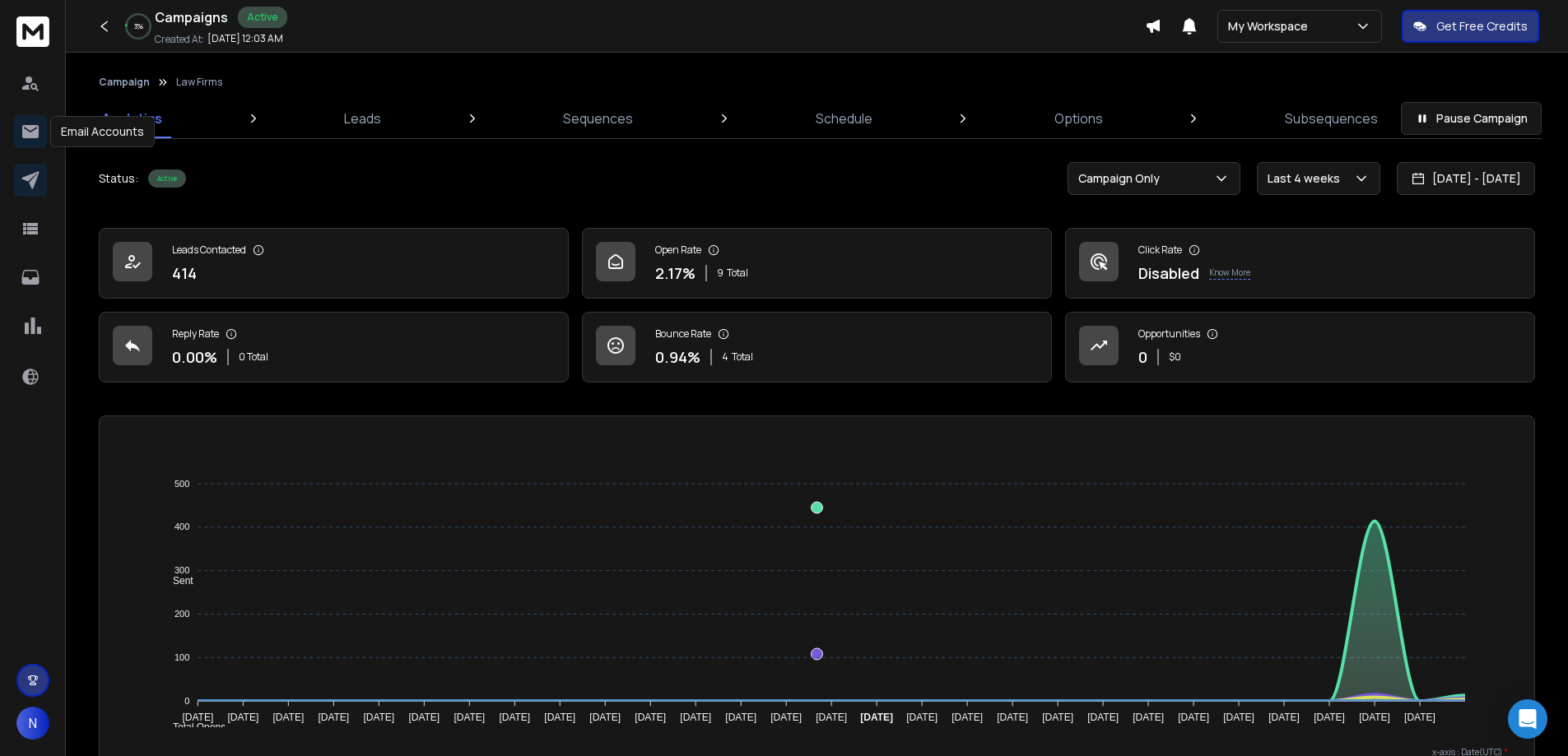
click at [34, 125] on icon at bounding box center [30, 131] width 19 height 19
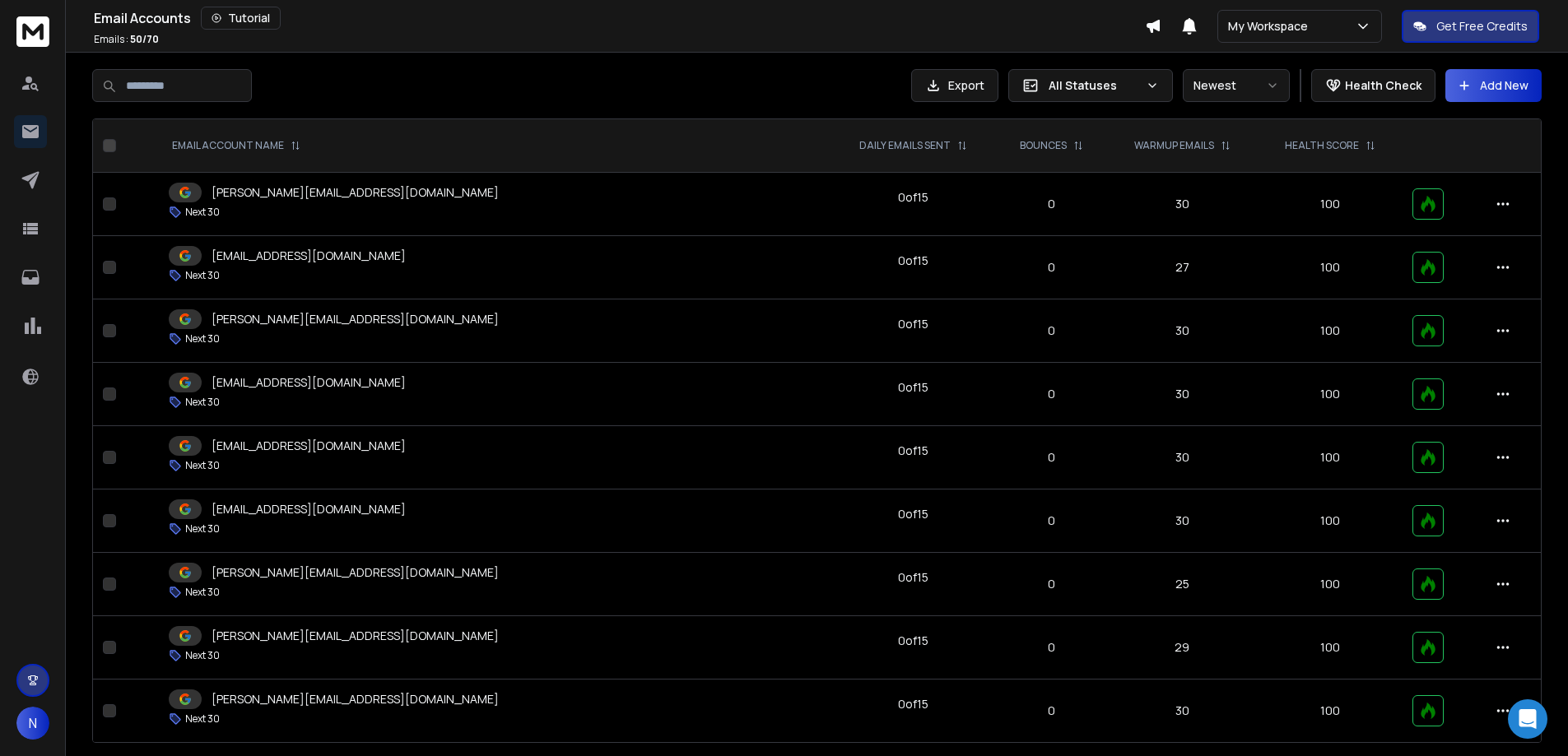
click at [317, 214] on div "Next 30" at bounding box center [493, 212] width 651 height 14
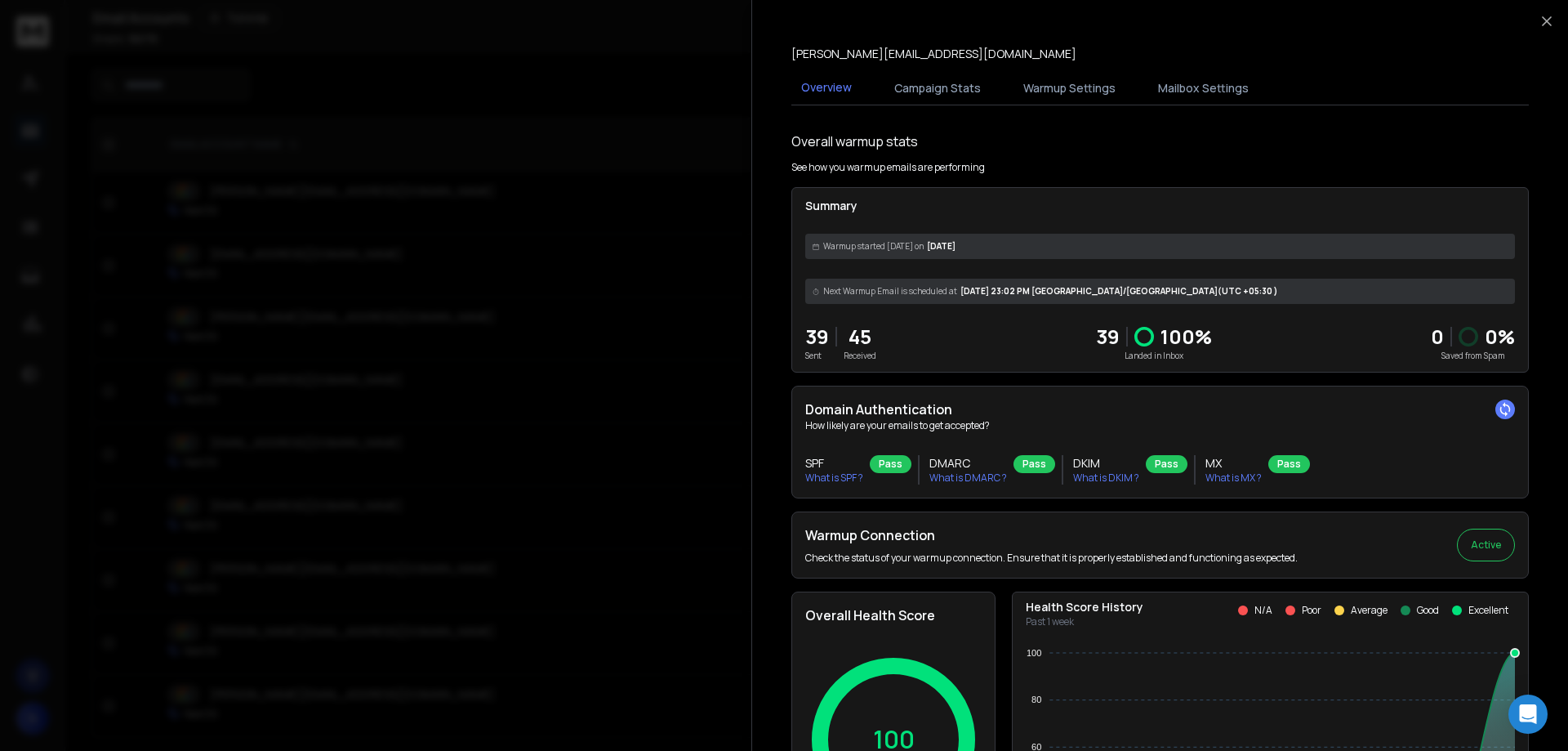
click at [399, 159] on div at bounding box center [784, 375] width 1568 height 751
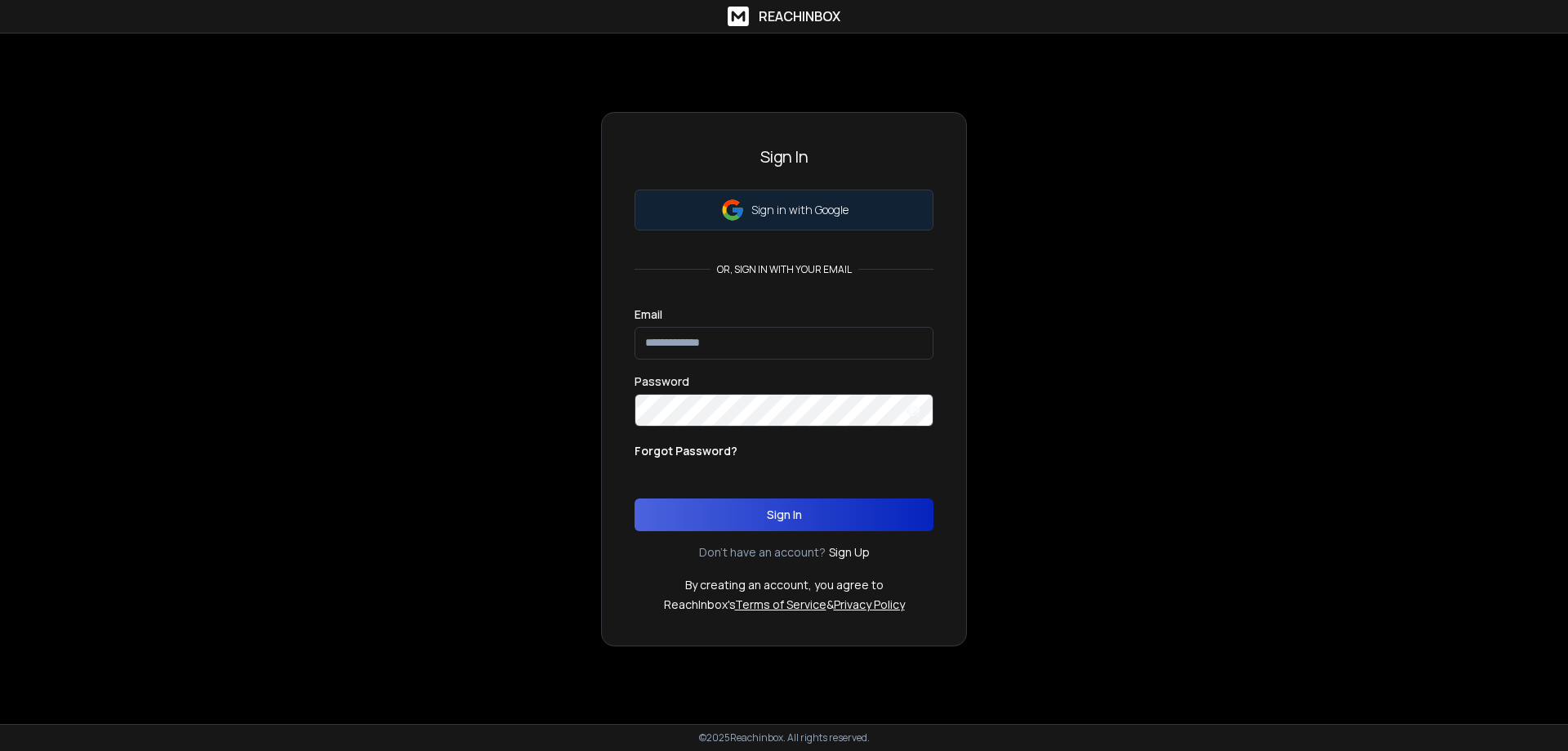
click at [752, 204] on p "Sign in with Google" at bounding box center [800, 210] width 98 height 16
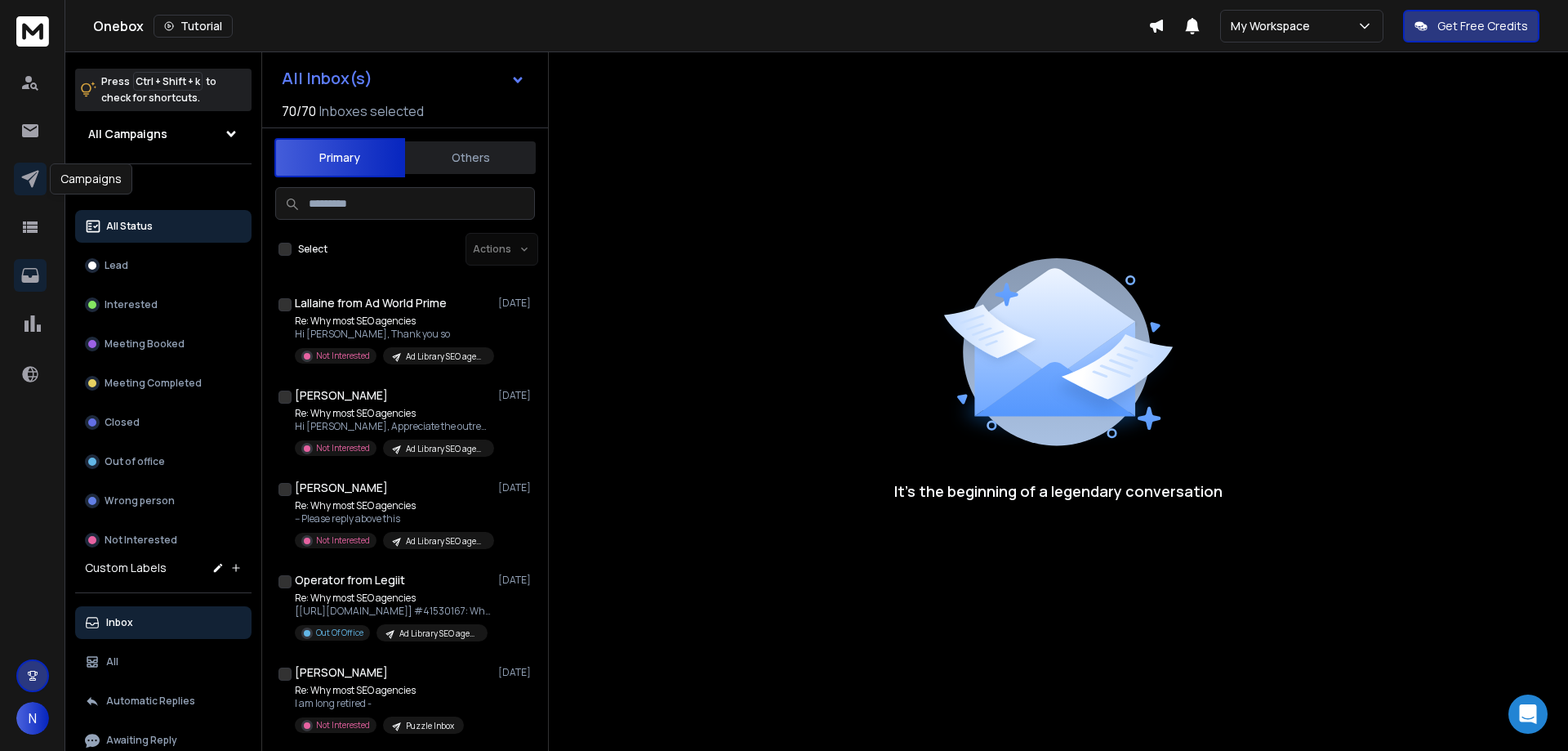
click at [16, 171] on link at bounding box center [30, 179] width 33 height 33
